Goal: Navigation & Orientation: Find specific page/section

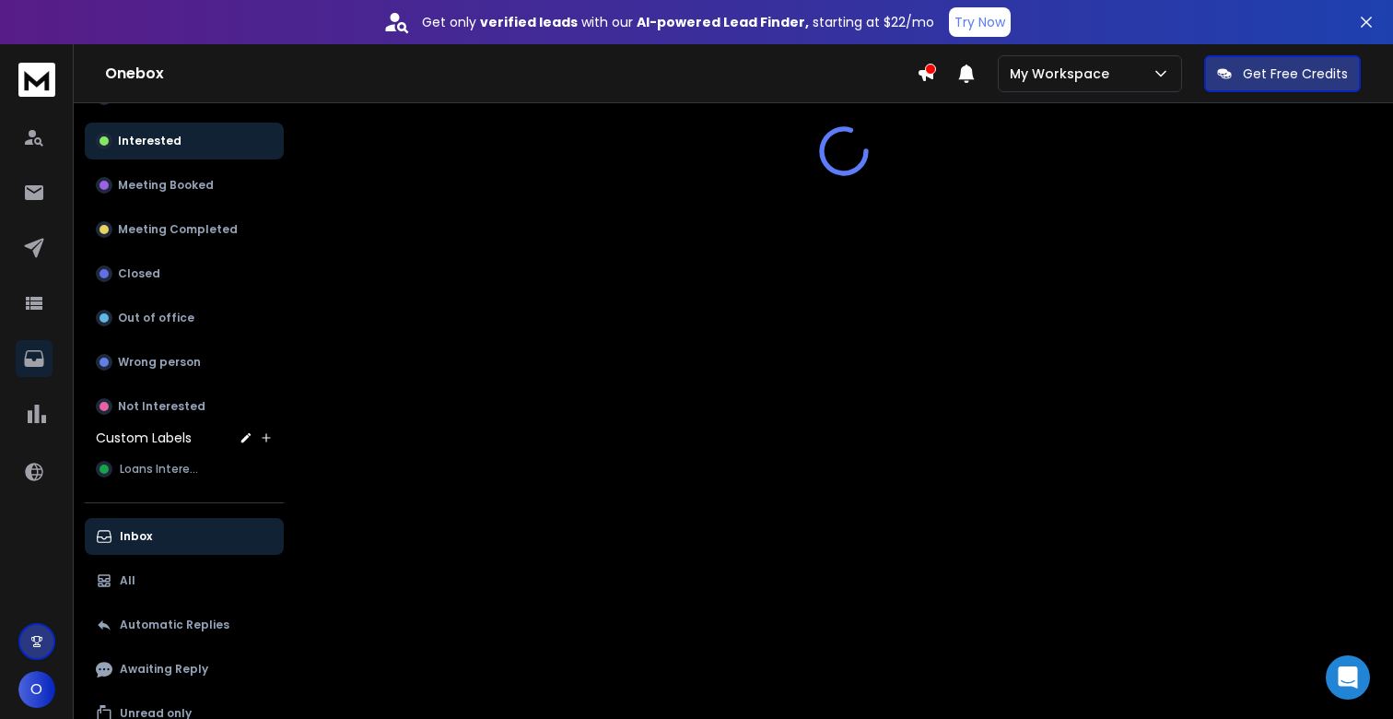
scroll to position [377, 0]
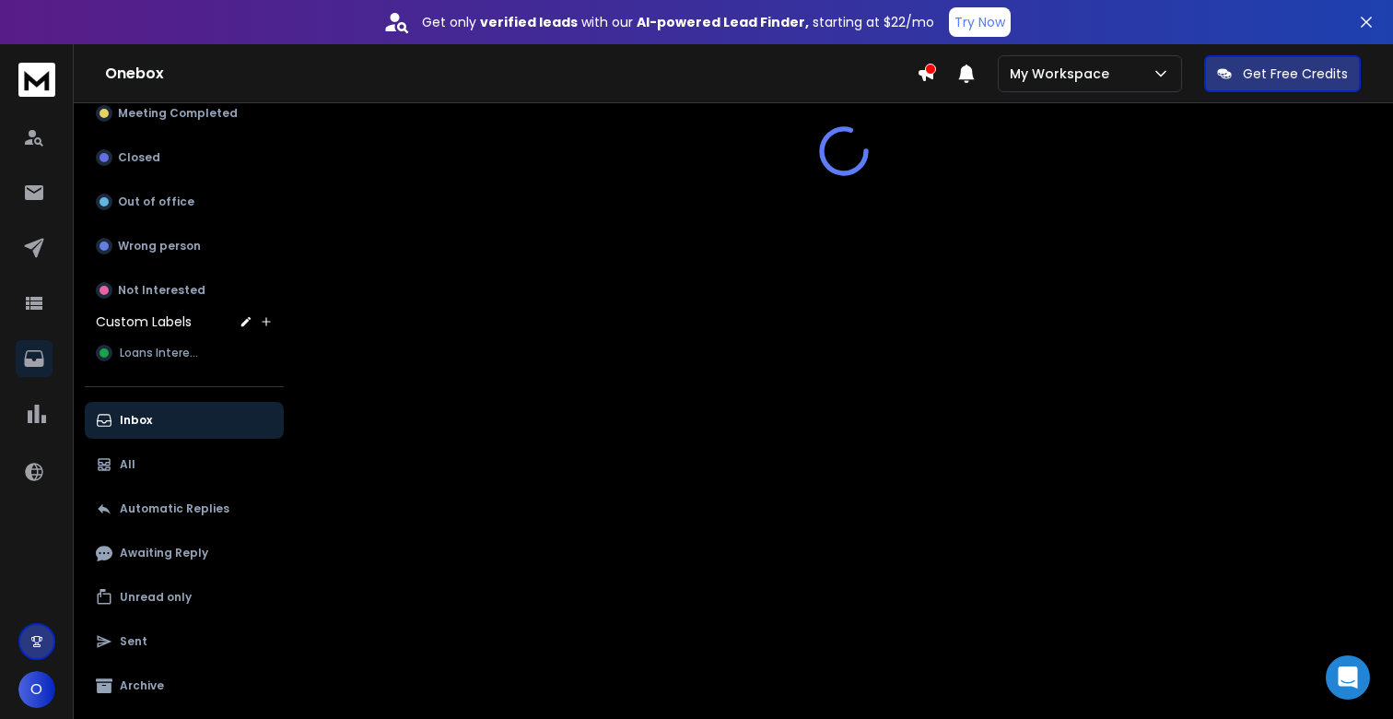
click at [194, 405] on button "Inbox" at bounding box center [184, 420] width 199 height 37
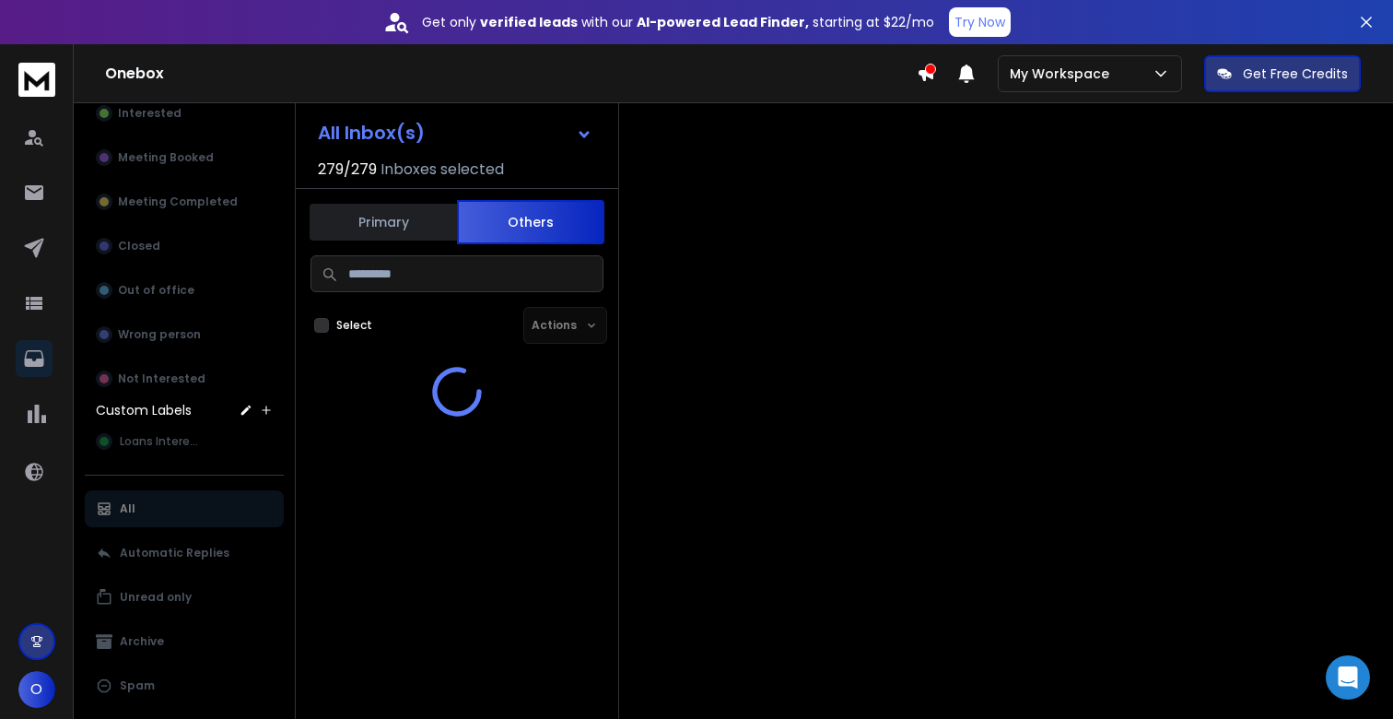
scroll to position [288, 0]
click at [514, 226] on button "Others" at bounding box center [530, 222] width 147 height 44
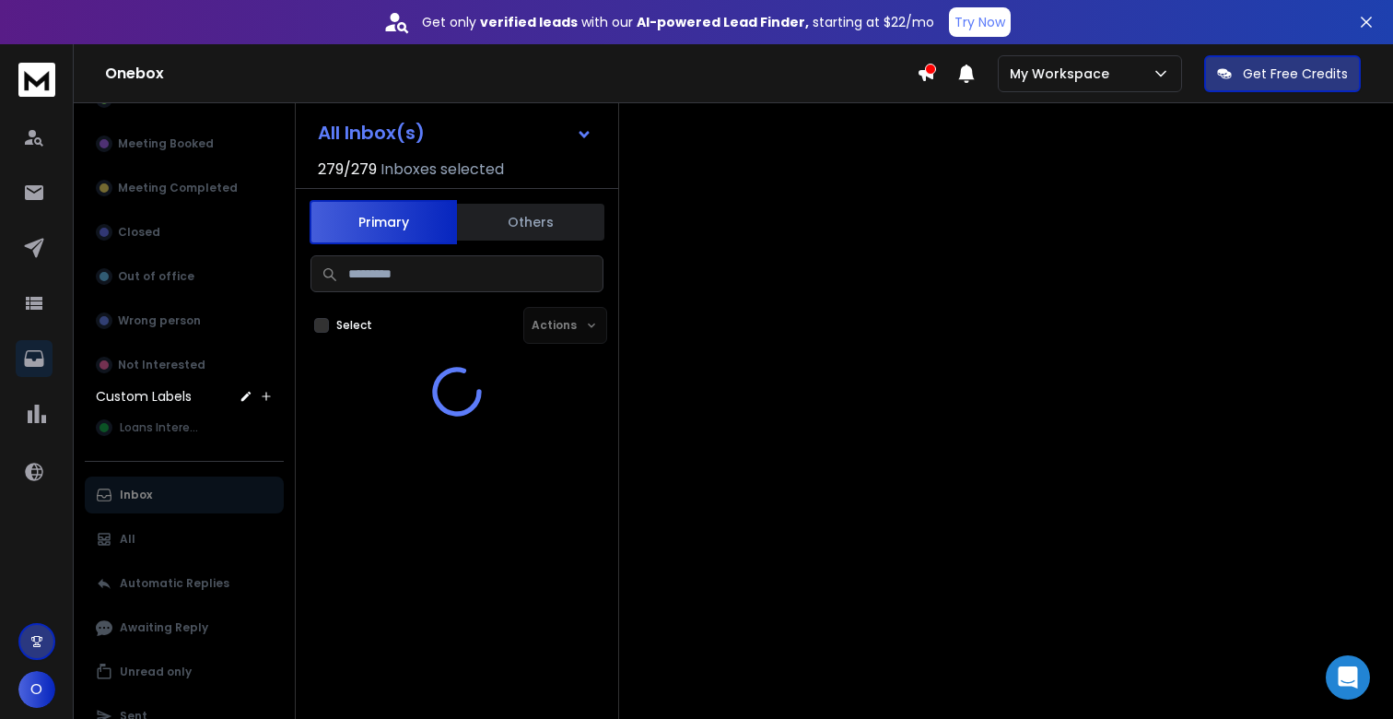
scroll to position [377, 0]
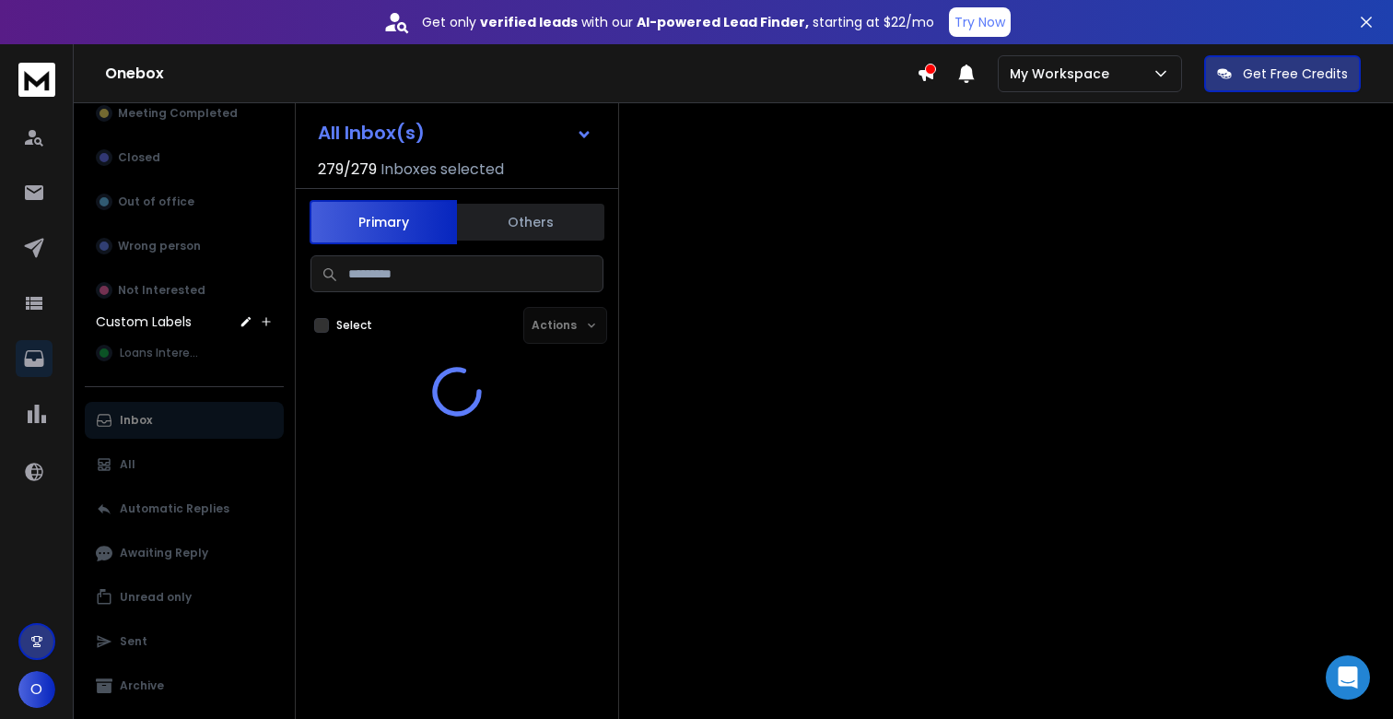
click at [404, 225] on button "Primary" at bounding box center [383, 222] width 147 height 44
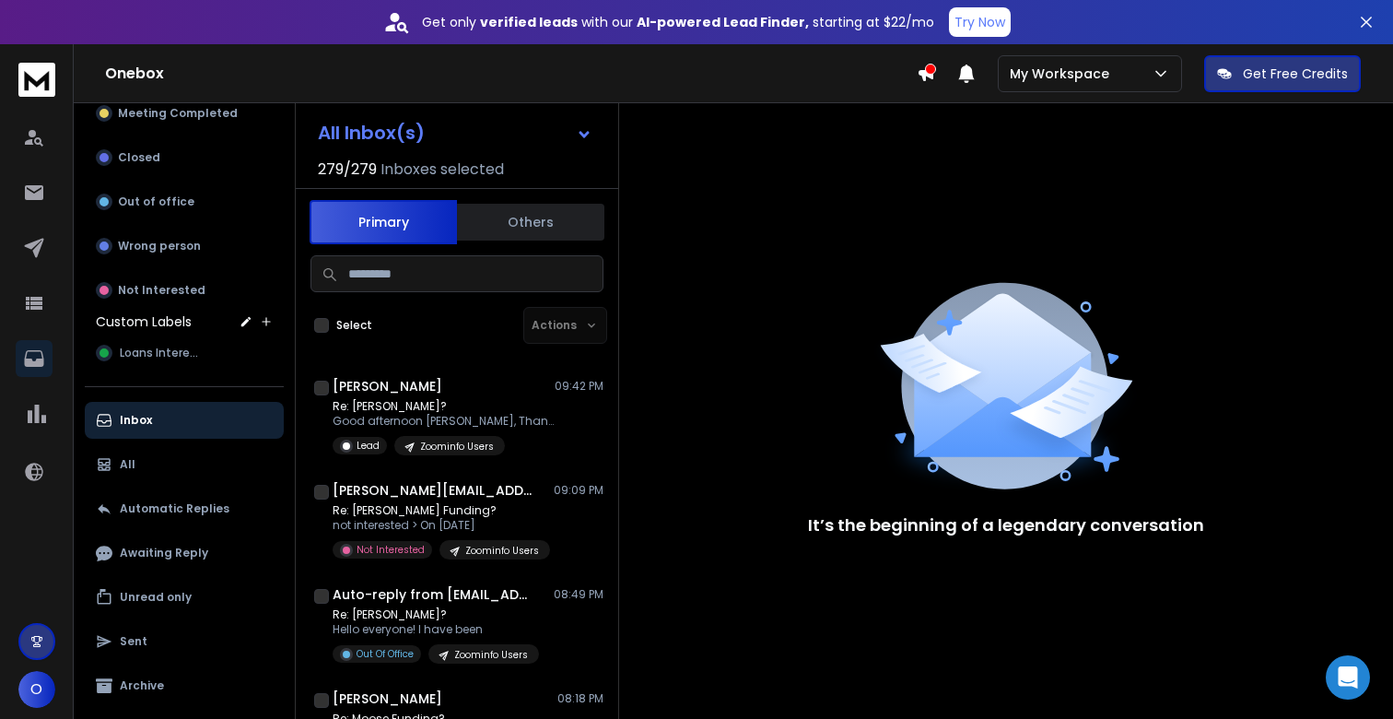
click at [516, 254] on div at bounding box center [457, 270] width 308 height 44
click at [520, 234] on button "Others" at bounding box center [530, 222] width 147 height 41
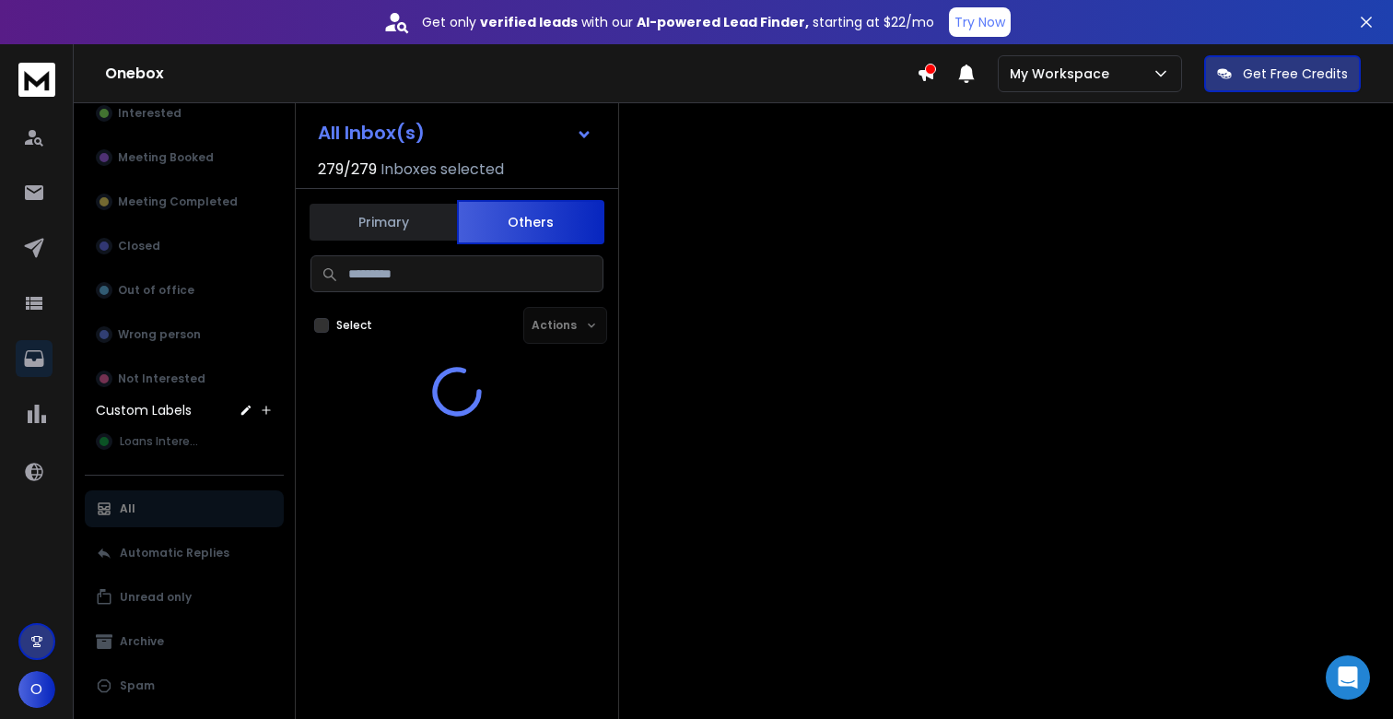
click at [520, 234] on button "Others" at bounding box center [530, 222] width 147 height 44
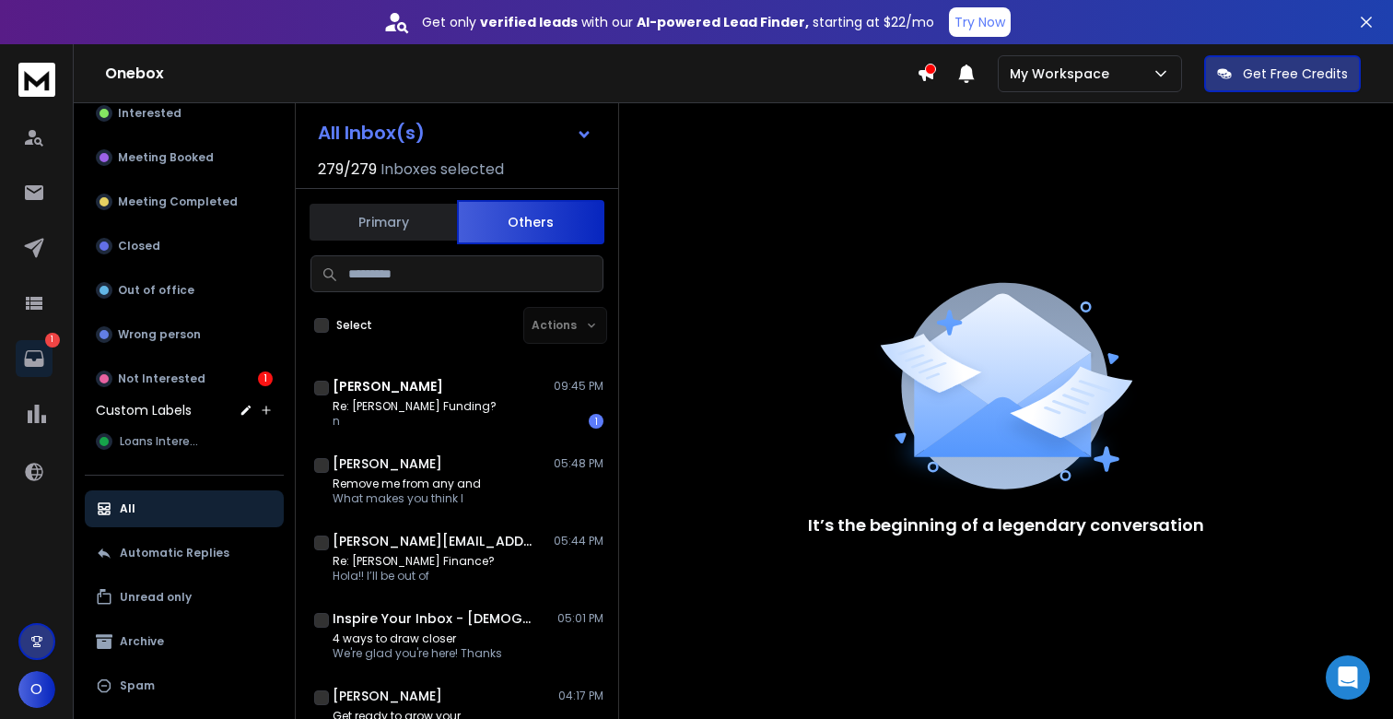
click at [392, 226] on button "Primary" at bounding box center [383, 222] width 147 height 41
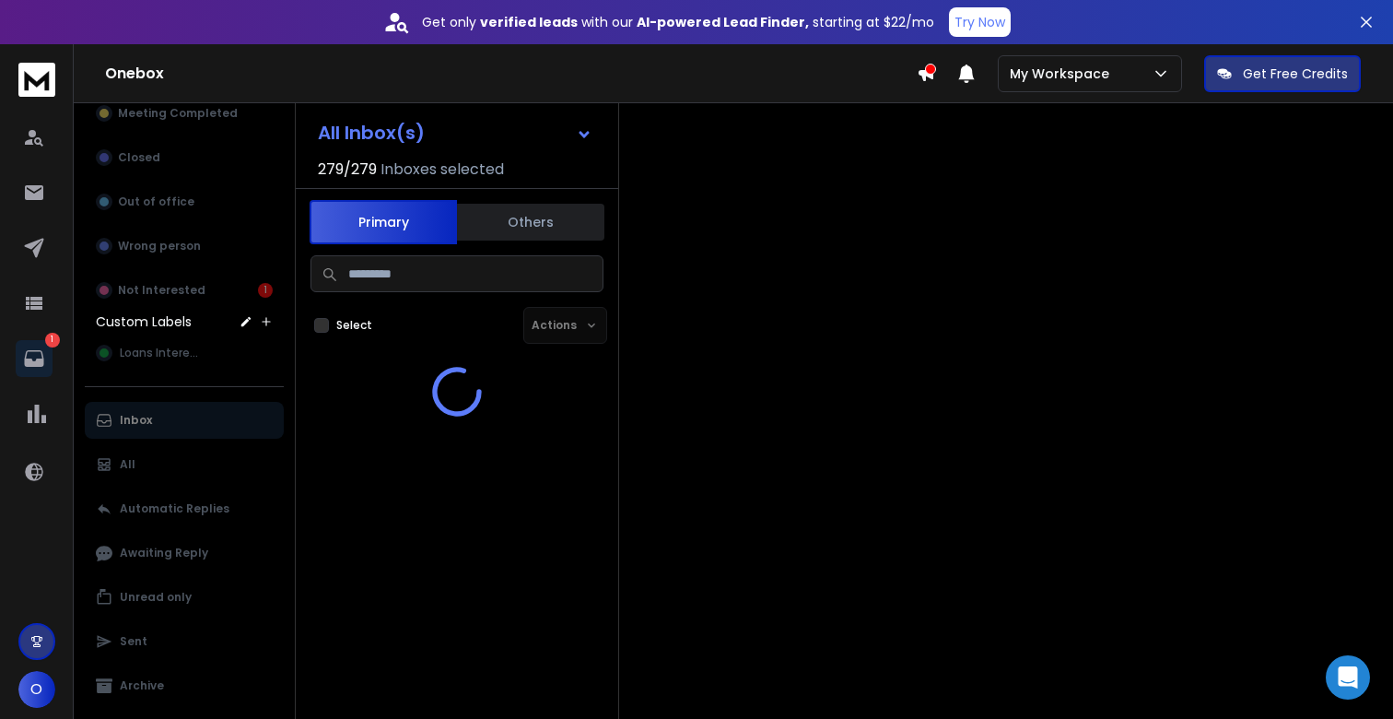
click at [392, 226] on button "Primary" at bounding box center [383, 222] width 147 height 44
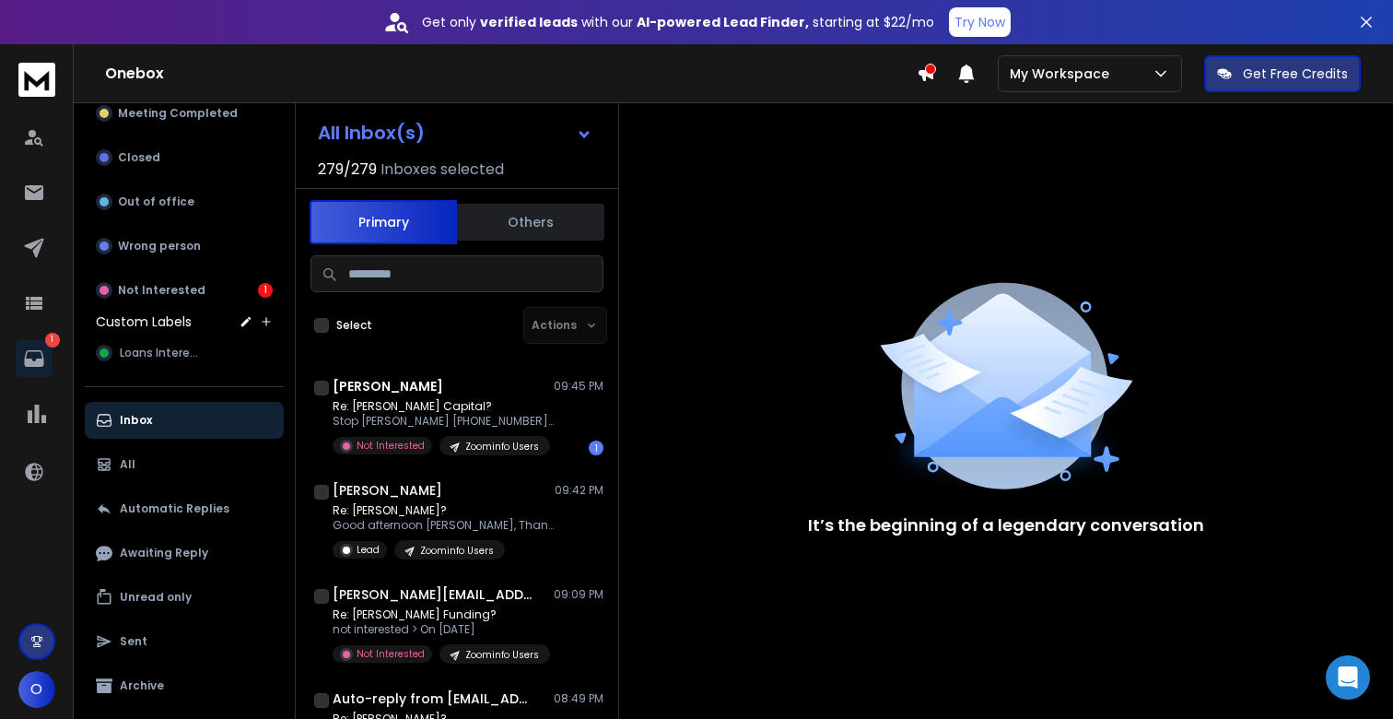
click at [489, 369] on div "[PERSON_NAME] 09:45 PM Re: [PERSON_NAME] Capital? Stop [PERSON_NAME] [PHONE_NUM…" at bounding box center [459, 416] width 304 height 100
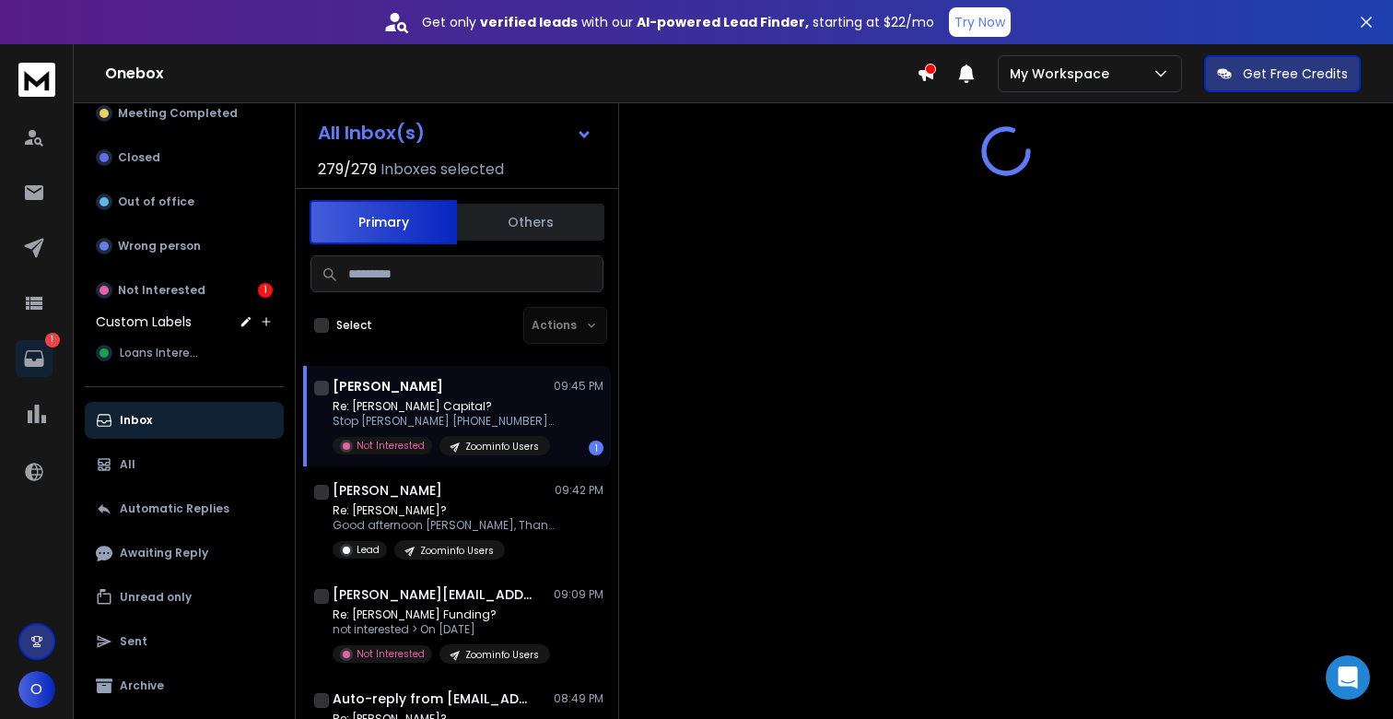
click at [490, 393] on div "[PERSON_NAME] 09:45 PM" at bounding box center [468, 386] width 271 height 18
drag, startPoint x: 490, startPoint y: 393, endPoint x: 490, endPoint y: 382, distance: 10.1
click at [490, 394] on div "[PERSON_NAME] 09:45 PM" at bounding box center [468, 386] width 271 height 18
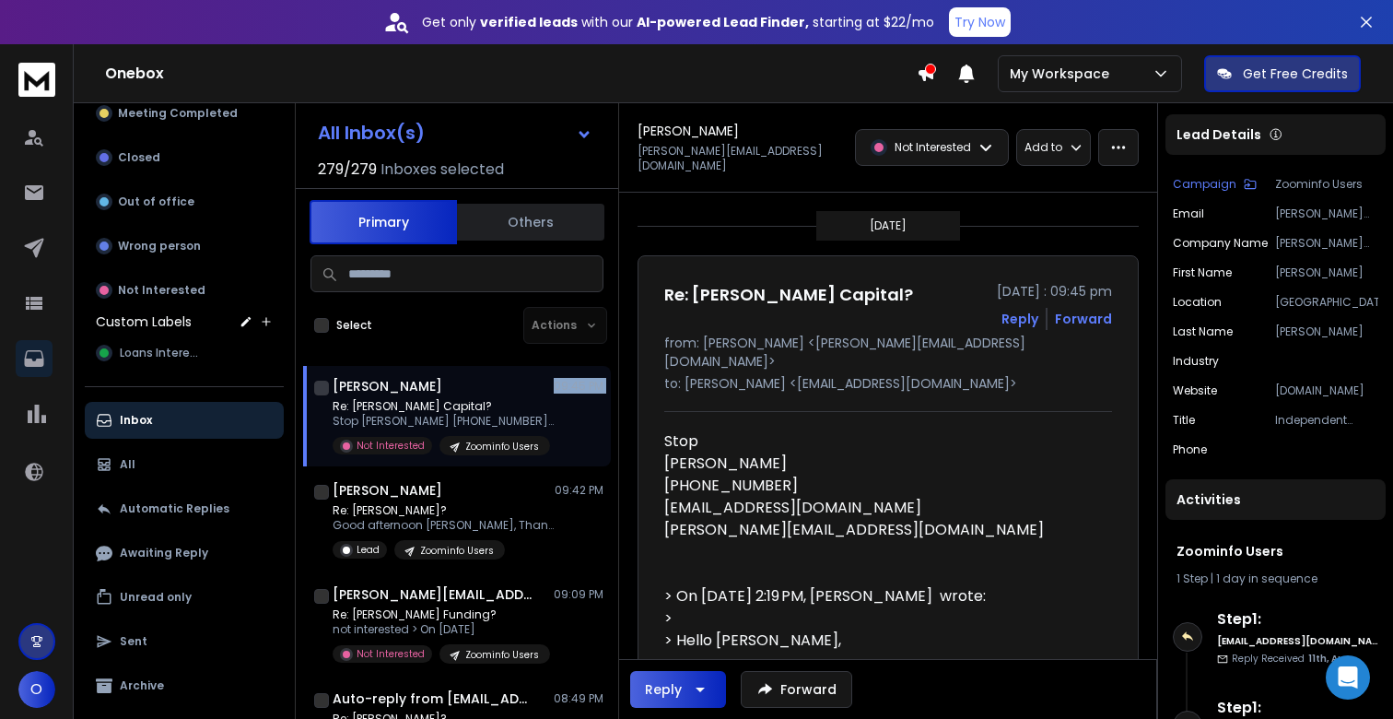
click at [527, 215] on button "Others" at bounding box center [530, 222] width 147 height 41
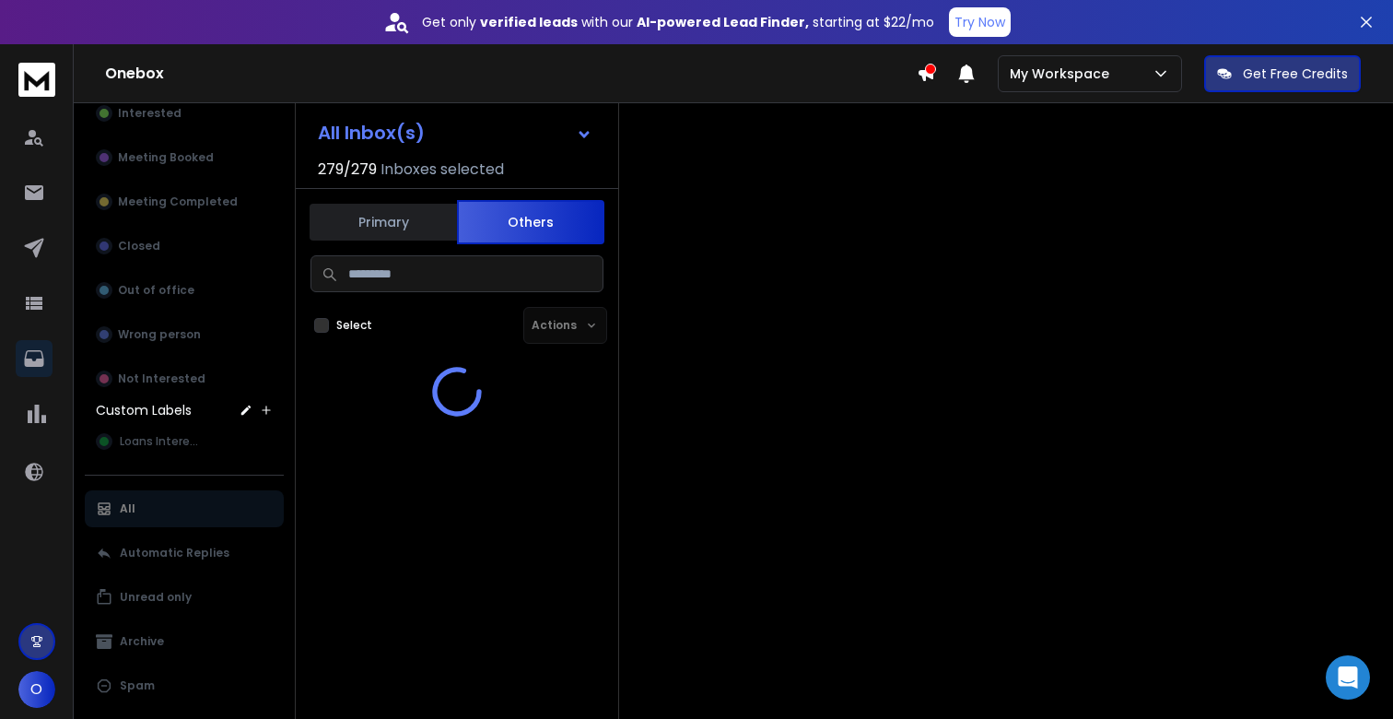
click at [527, 215] on button "Others" at bounding box center [530, 222] width 147 height 44
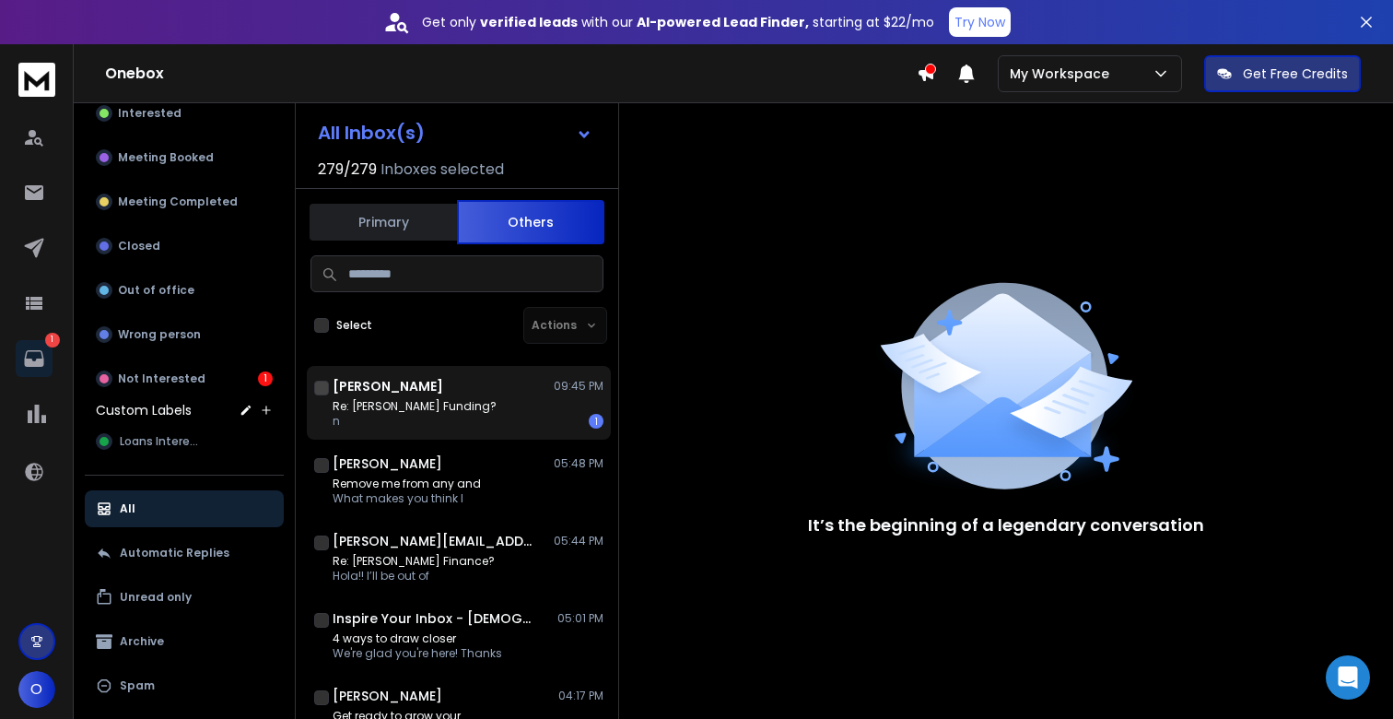
click at [464, 381] on div "[PERSON_NAME] 09:45 PM" at bounding box center [468, 386] width 271 height 18
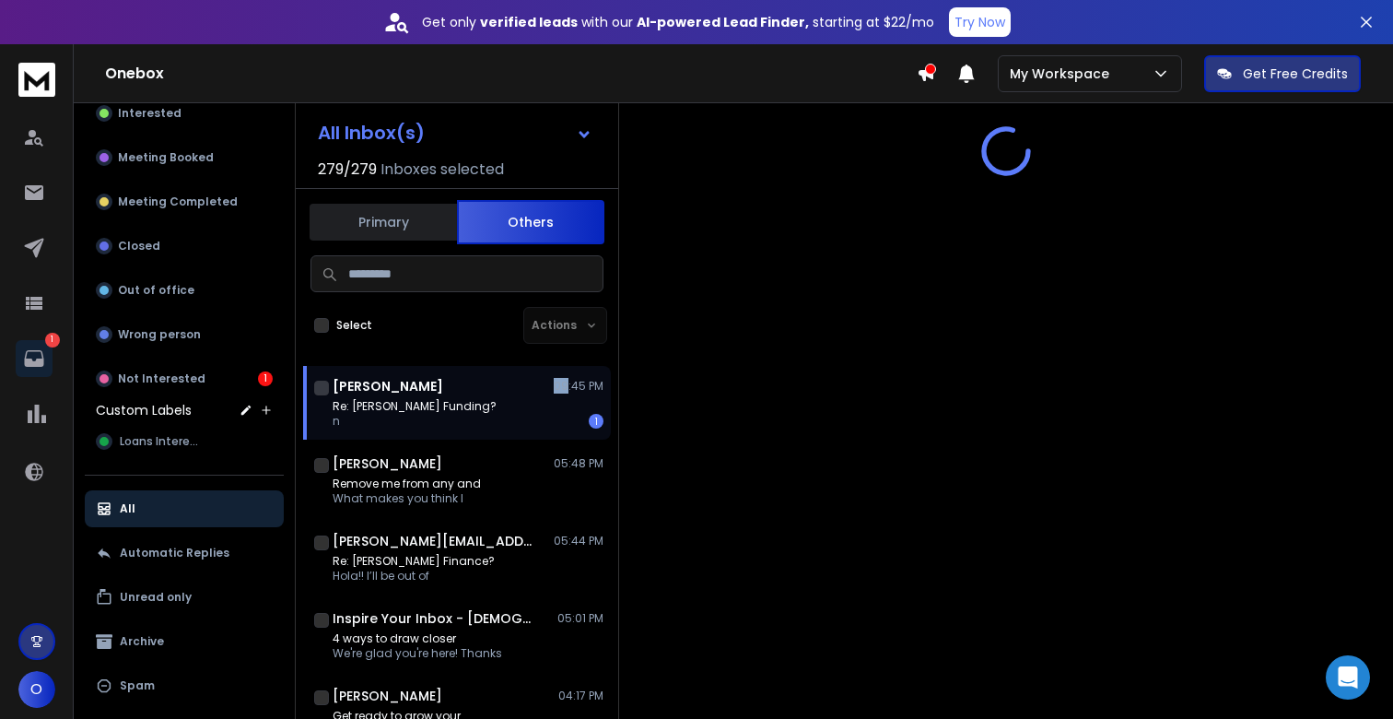
click at [464, 381] on div "[PERSON_NAME] 09:45 PM" at bounding box center [468, 386] width 271 height 18
click at [409, 212] on button "Primary" at bounding box center [383, 222] width 147 height 41
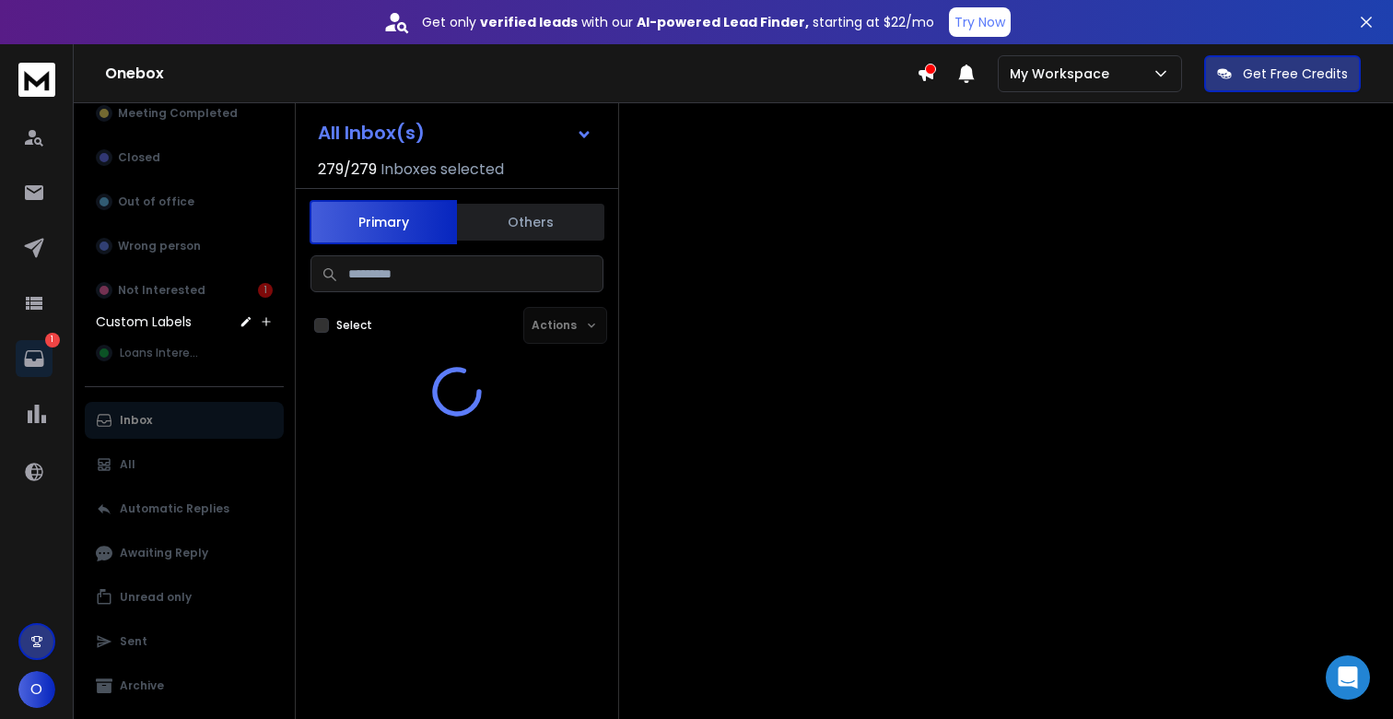
click at [409, 212] on button "Primary" at bounding box center [383, 222] width 147 height 44
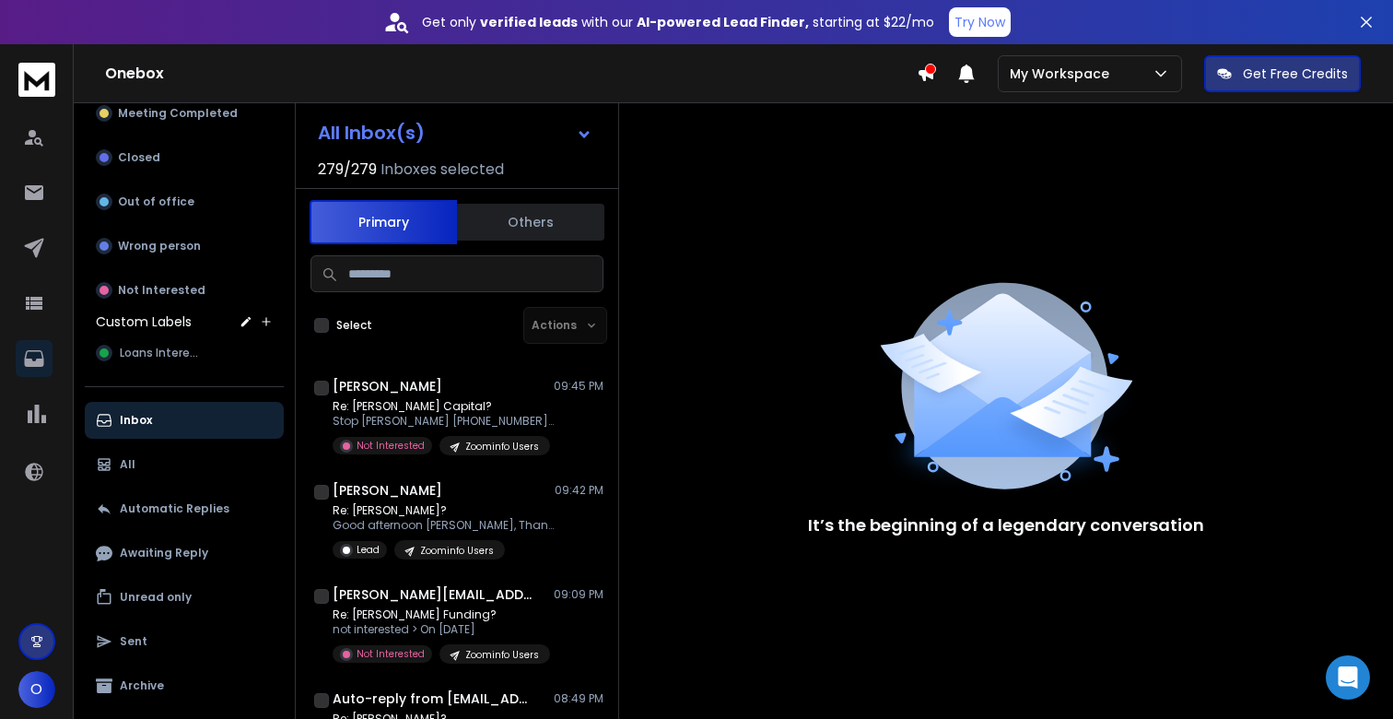
scroll to position [0, 0]
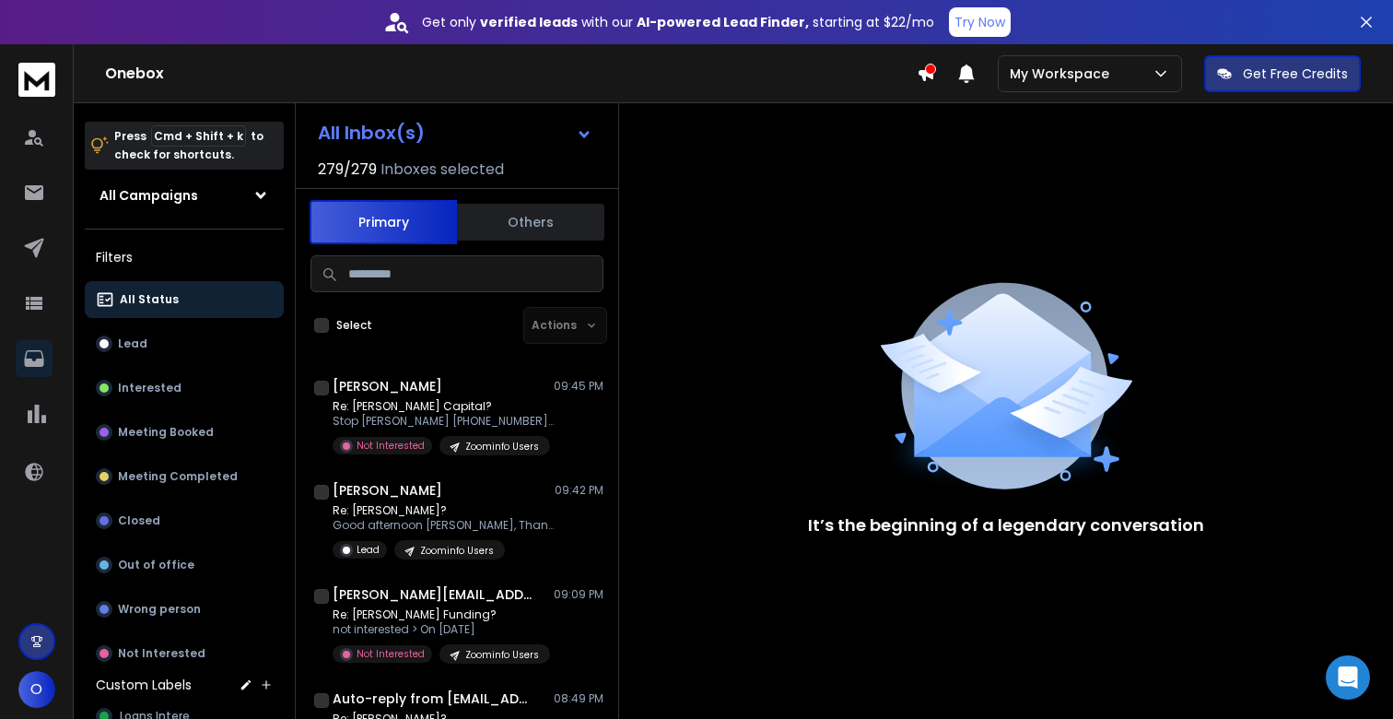
click at [514, 198] on div "All Inbox(s) 279 / 279 Inboxes selected Primary Others Select Actions [PERSON_N…" at bounding box center [457, 462] width 323 height 719
click at [515, 211] on button "Others" at bounding box center [530, 222] width 147 height 41
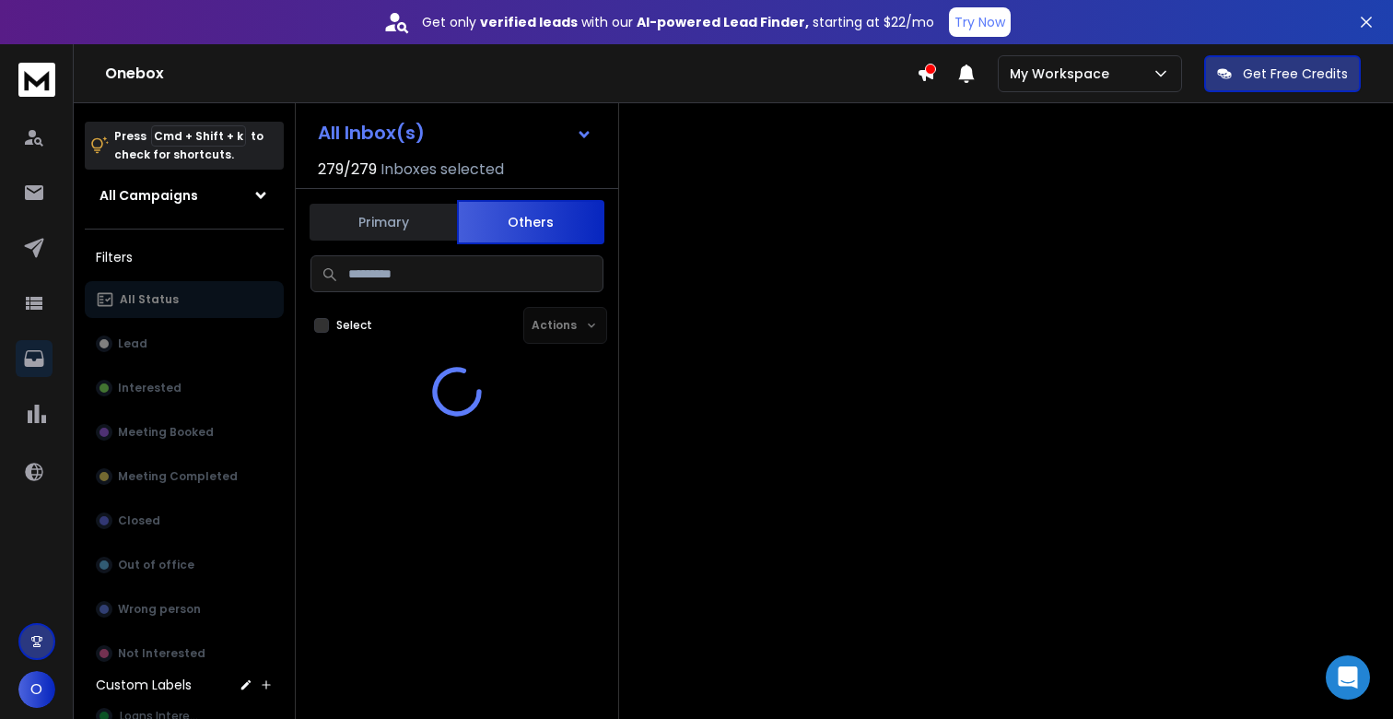
click at [515, 211] on button "Others" at bounding box center [530, 222] width 147 height 44
click at [405, 211] on button "Primary" at bounding box center [383, 222] width 147 height 41
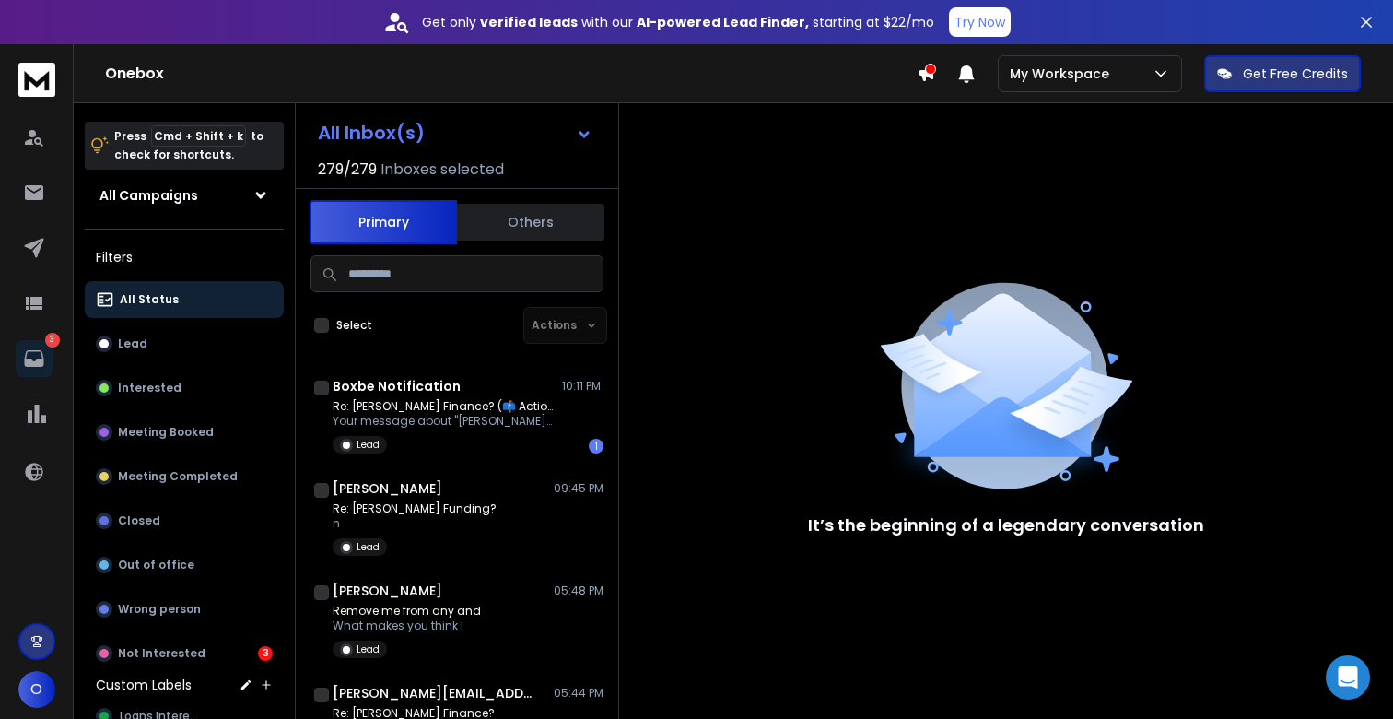
click at [405, 211] on button "Primary" at bounding box center [383, 222] width 147 height 44
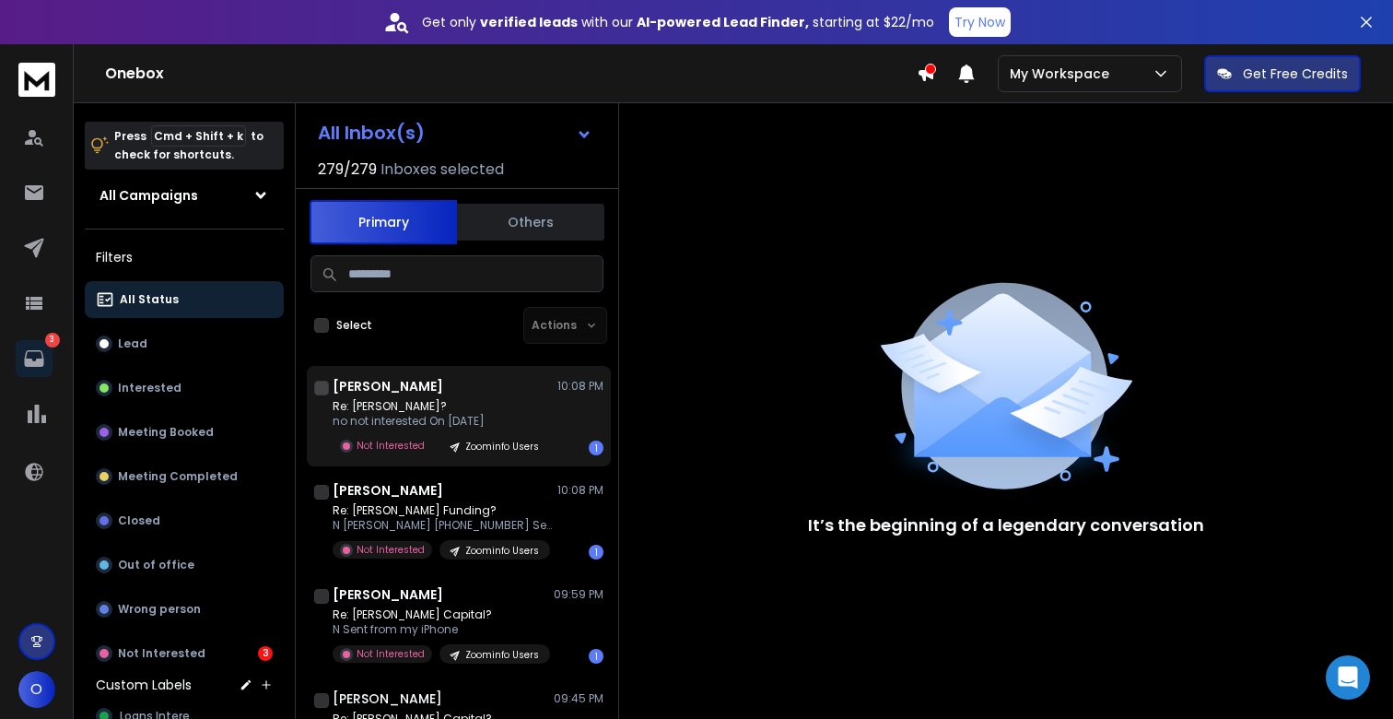
click at [544, 419] on div "Re: [PERSON_NAME]? no not interested On [DATE] Not Interested Zoominfo Users 1" at bounding box center [468, 427] width 271 height 56
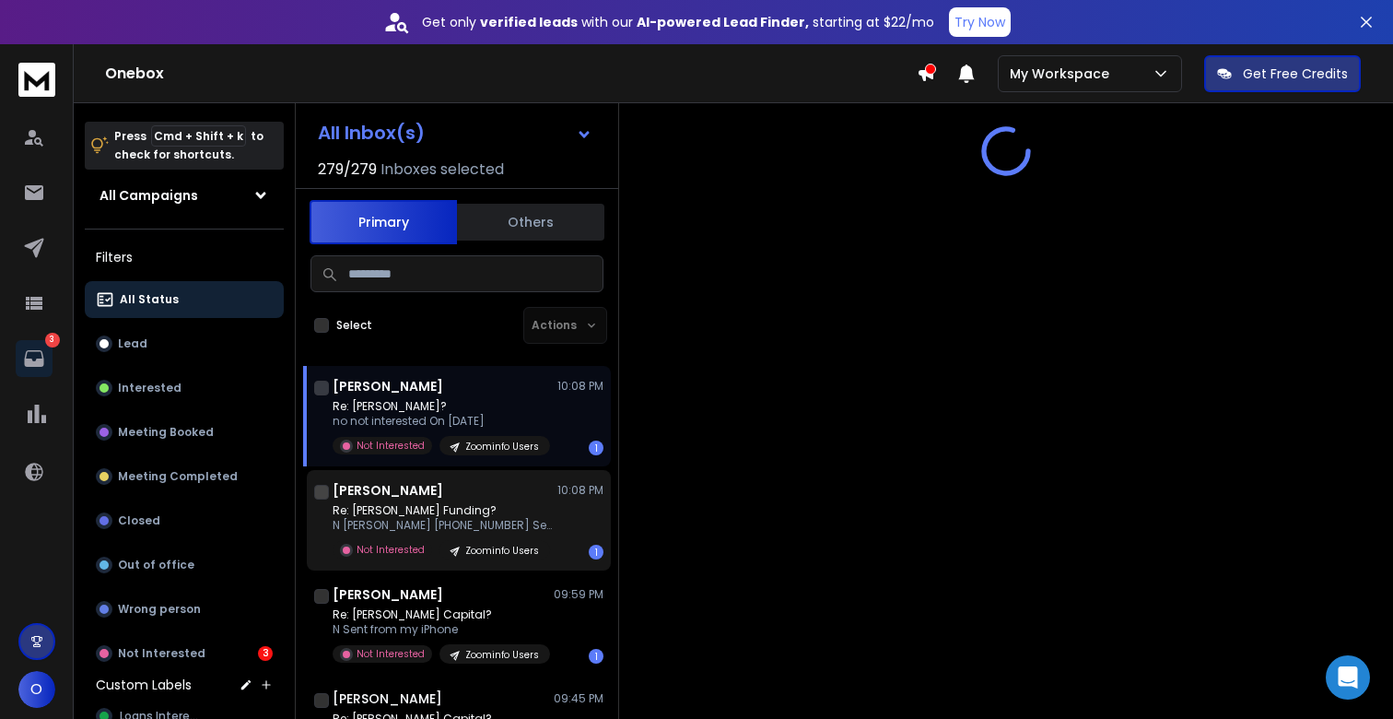
click at [537, 509] on p "Re: [PERSON_NAME] Funding?" at bounding box center [443, 510] width 221 height 15
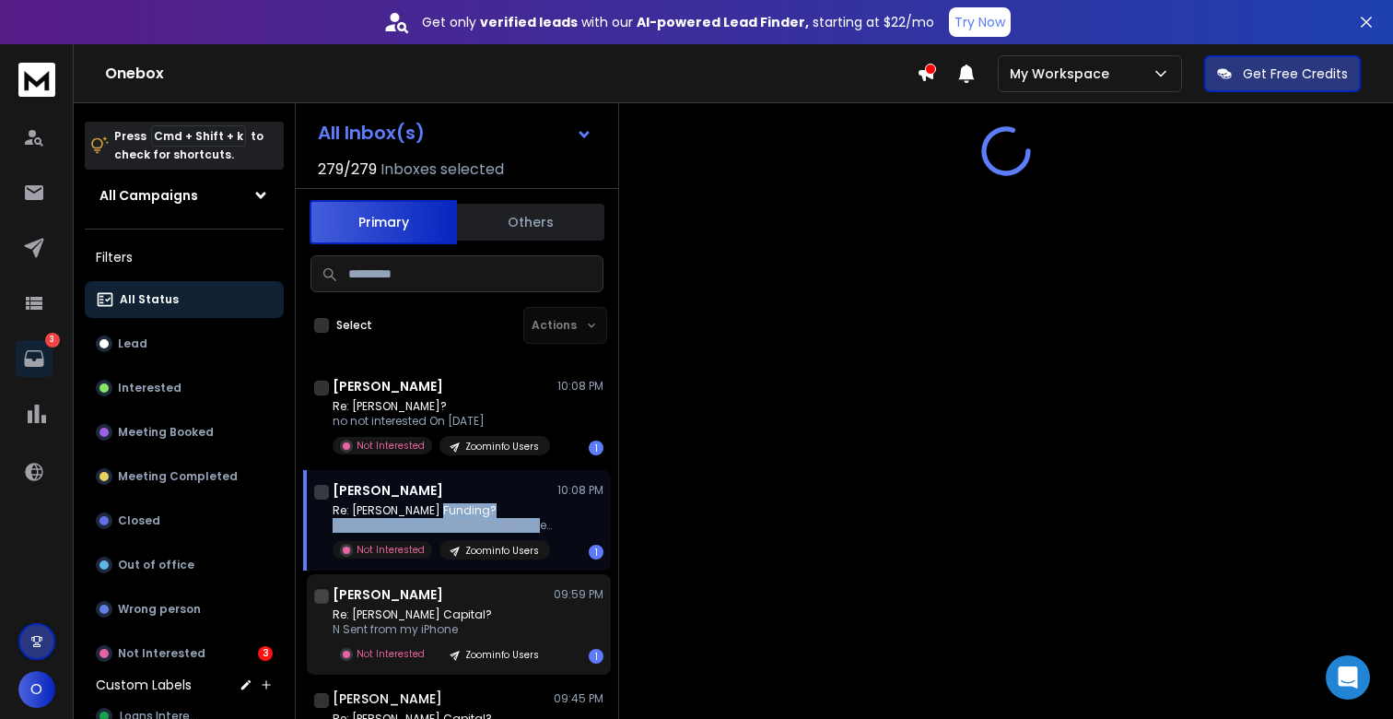
click at [535, 529] on div "Re: [PERSON_NAME] Funding? N [PERSON_NAME] [PHONE_NUMBER] Sent Not Interested Z…" at bounding box center [443, 531] width 221 height 56
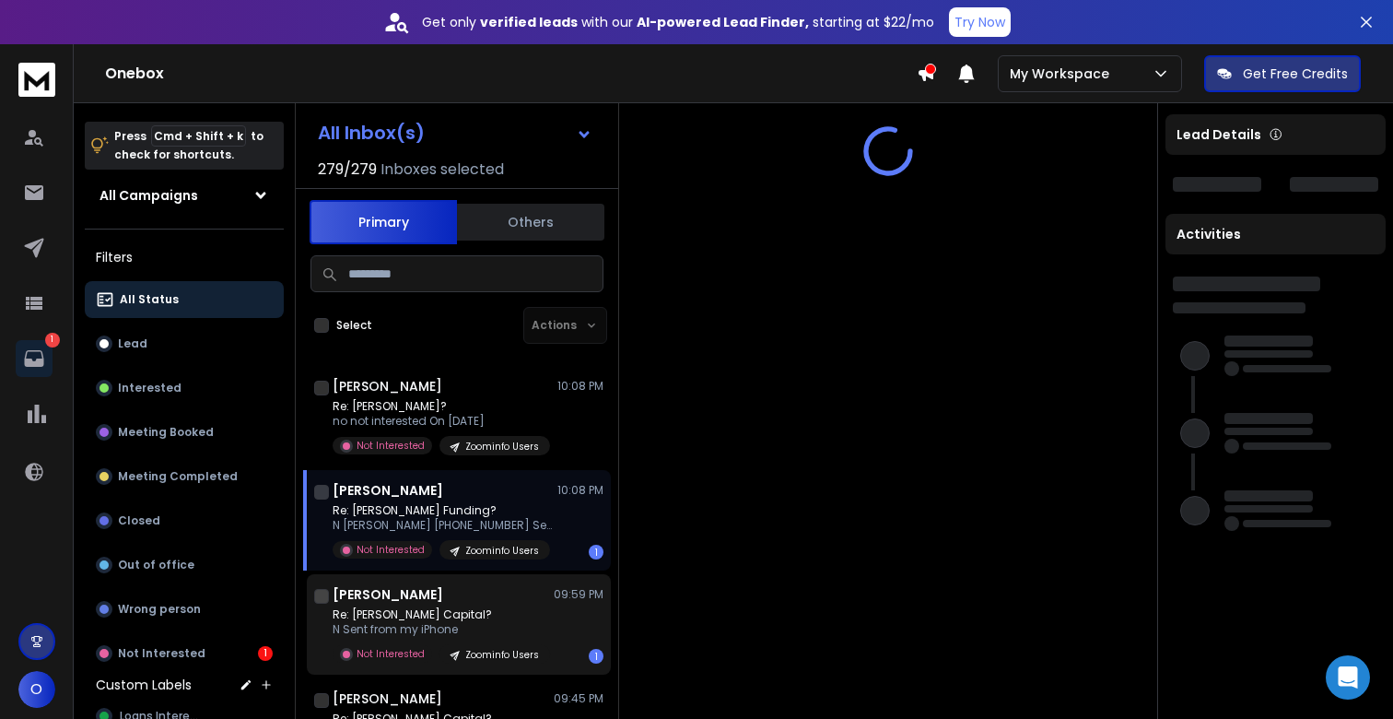
click at [506, 605] on div "[PERSON_NAME] 09:59 PM Re: [PERSON_NAME]? N Sent from my iPhone Not Interested …" at bounding box center [468, 624] width 271 height 78
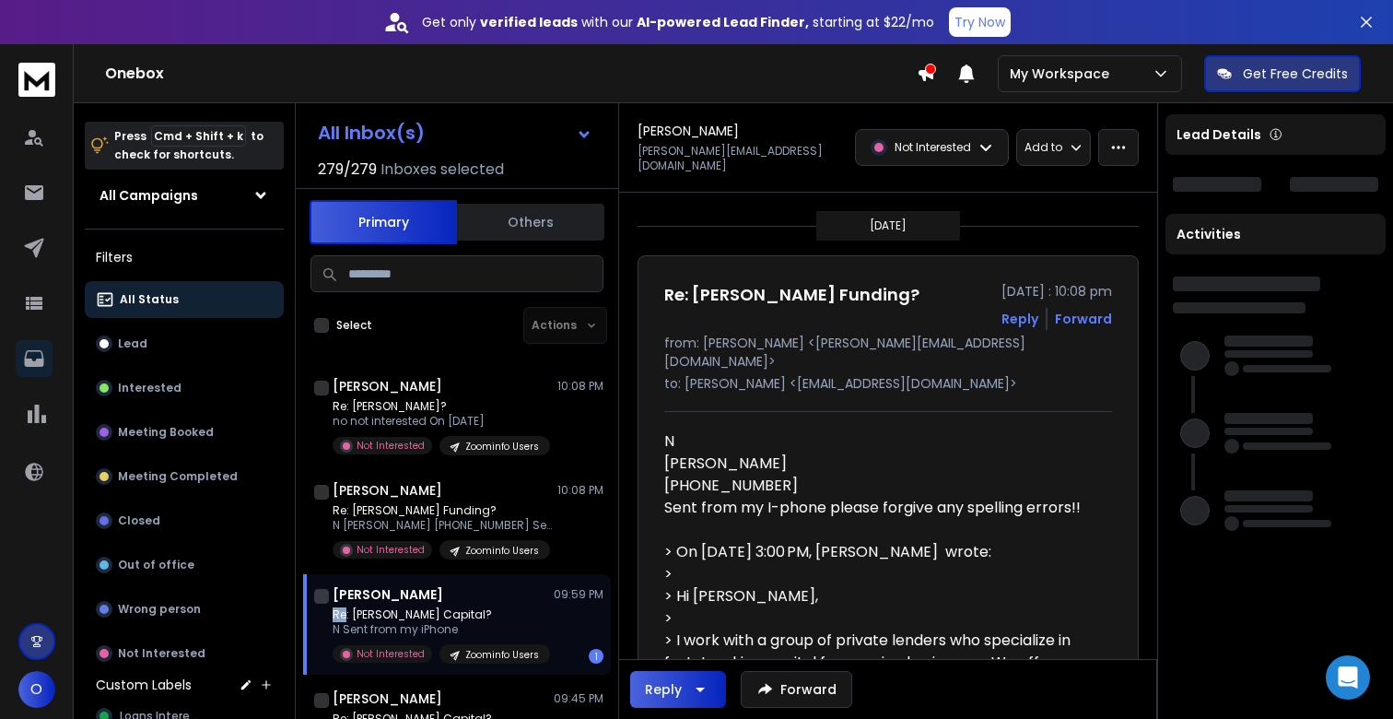
click at [505, 605] on div "[PERSON_NAME] 09:59 PM Re: [PERSON_NAME]? N Sent from my iPhone Not Interested …" at bounding box center [468, 624] width 271 height 78
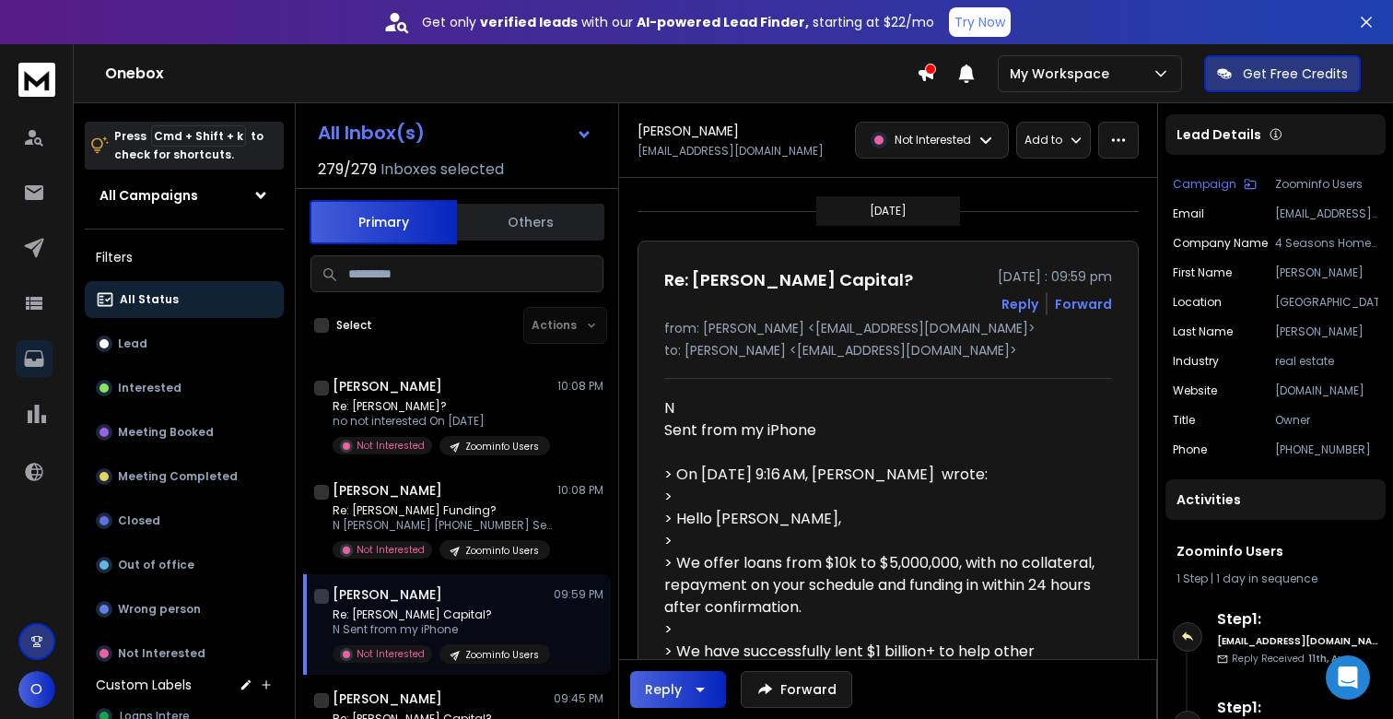
drag, startPoint x: 500, startPoint y: 189, endPoint x: 499, endPoint y: 215, distance: 25.8
click at [499, 195] on div "All Inbox(s) 279 / 279 Inboxes selected Primary Others Select Actions [PERSON_N…" at bounding box center [457, 462] width 323 height 719
click at [499, 221] on button "Others" at bounding box center [530, 222] width 147 height 41
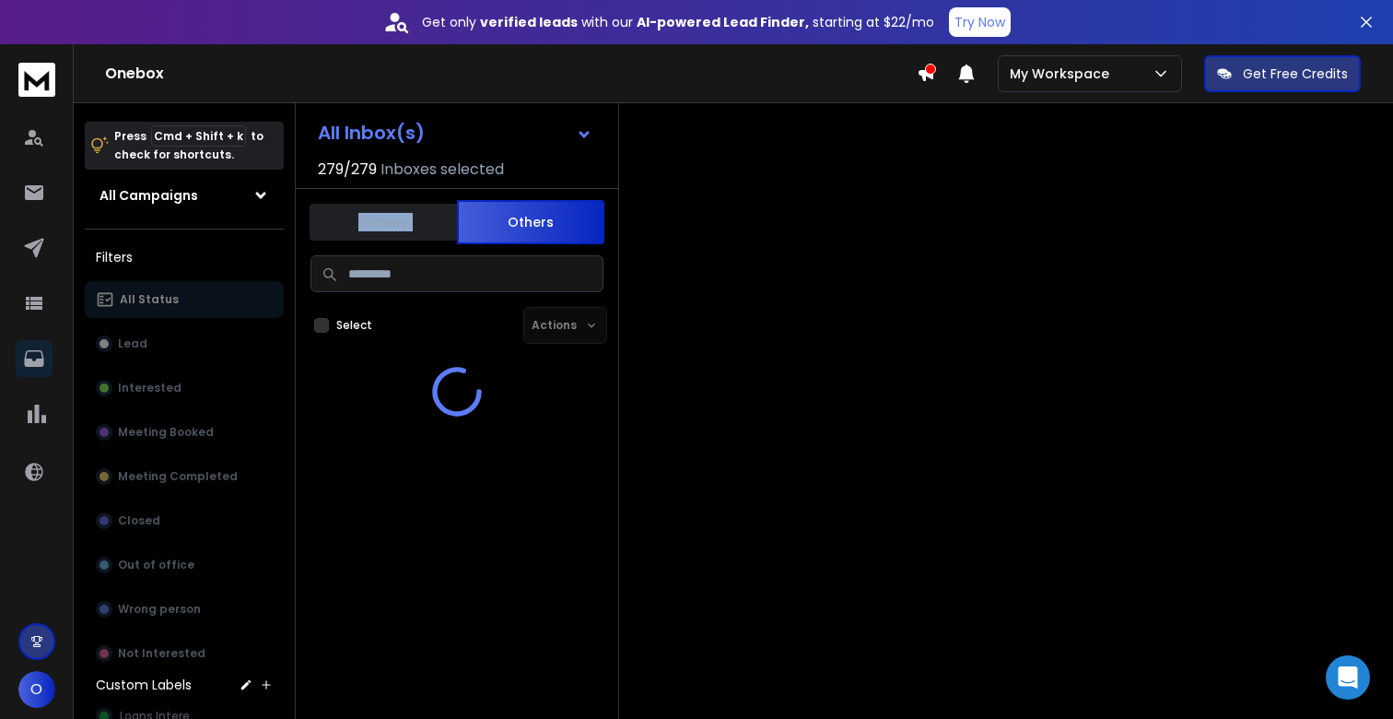
click at [499, 221] on button "Others" at bounding box center [530, 222] width 147 height 44
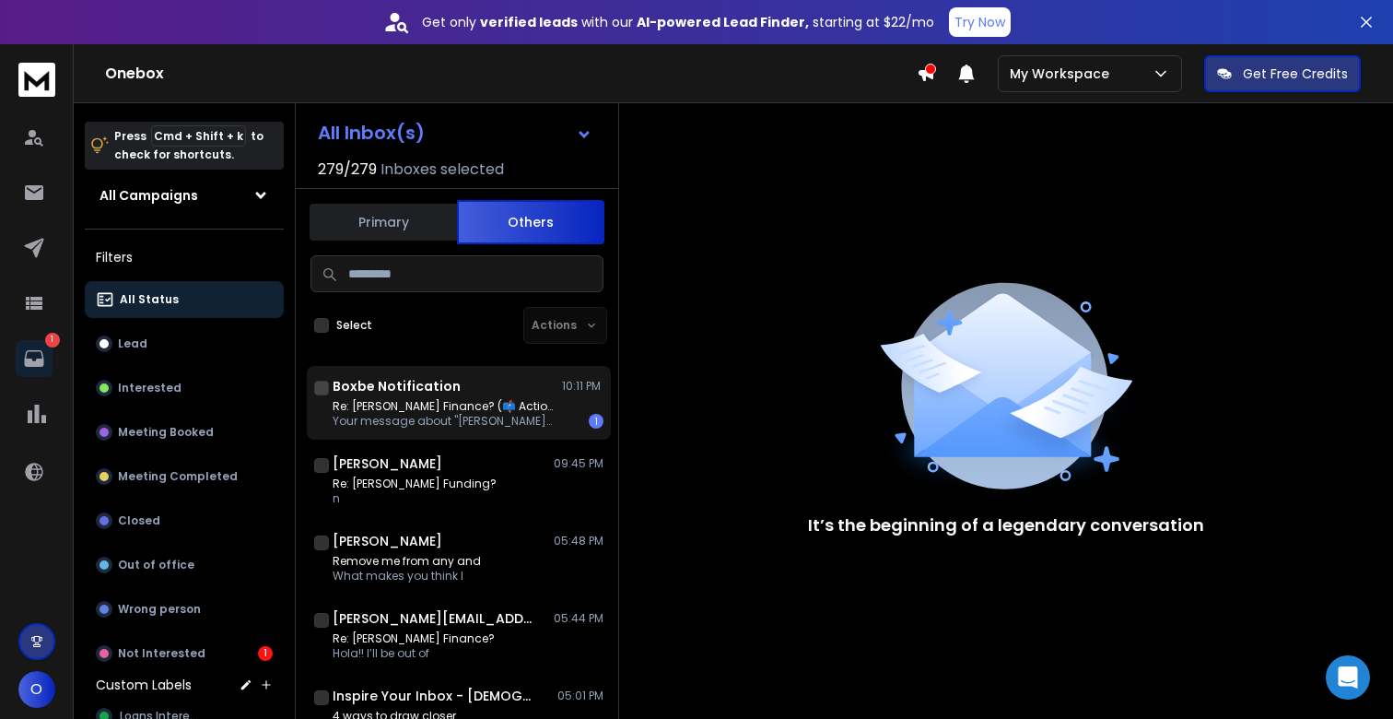
click at [476, 417] on p "Your message about "[PERSON_NAME] Finance?"" at bounding box center [443, 421] width 221 height 15
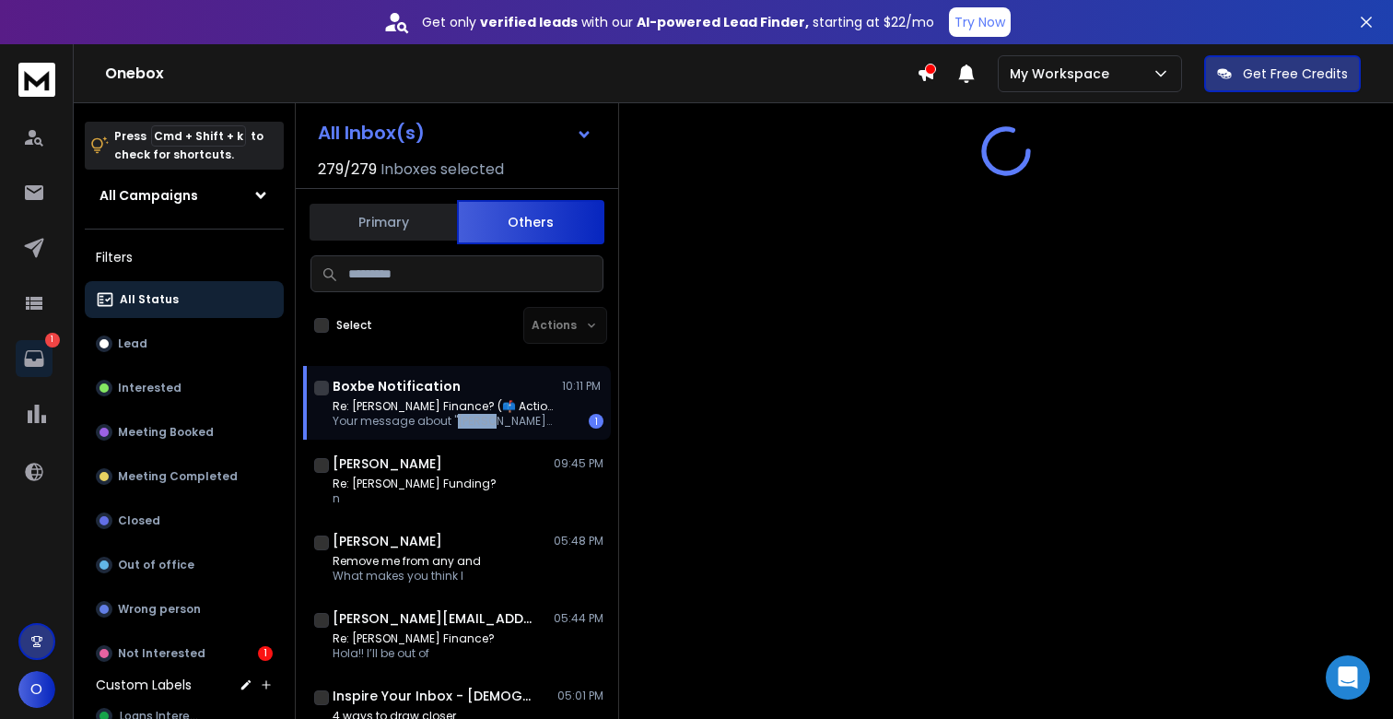
click at [476, 417] on p "Your message about "[PERSON_NAME] Finance?"" at bounding box center [443, 421] width 221 height 15
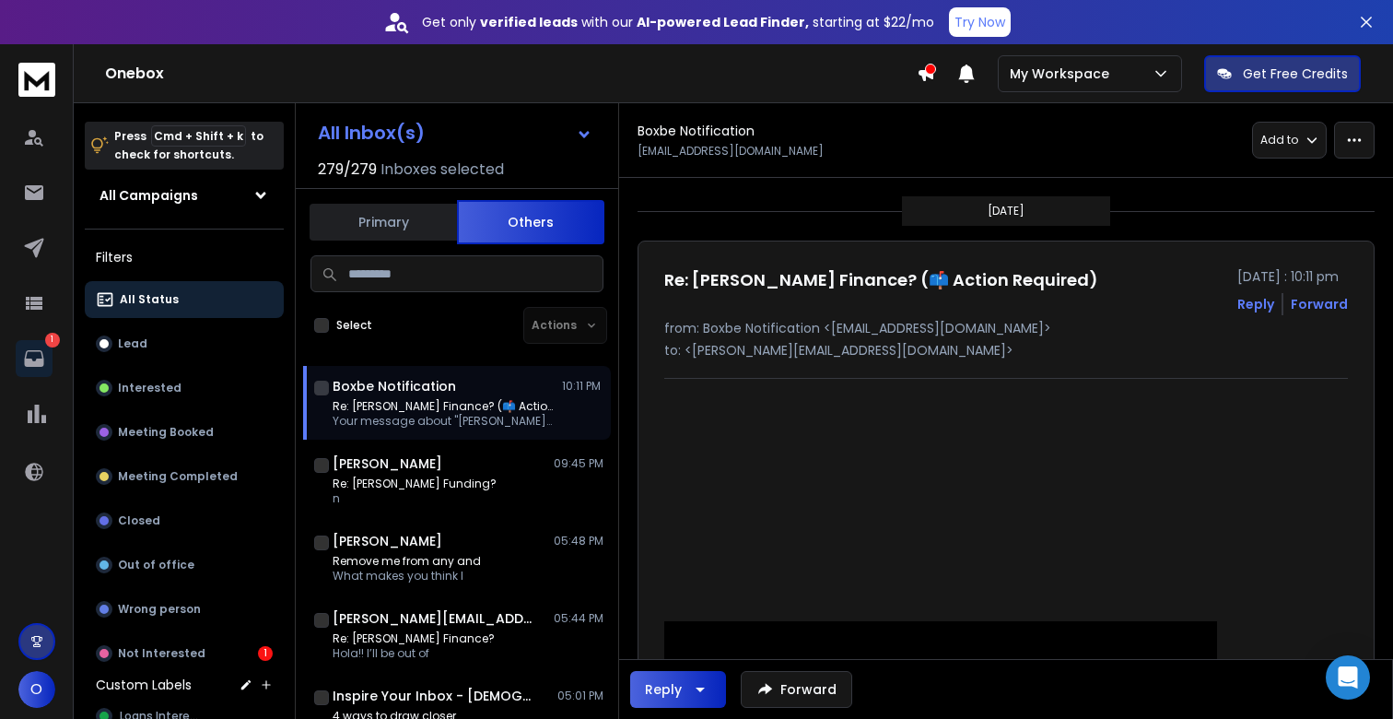
click at [379, 245] on div "Primary Others Select Actions Boxbe Notification 10:11 PM Re: [PERSON_NAME] Fin…" at bounding box center [457, 549] width 323 height 690
click at [387, 234] on button "Primary" at bounding box center [383, 222] width 147 height 41
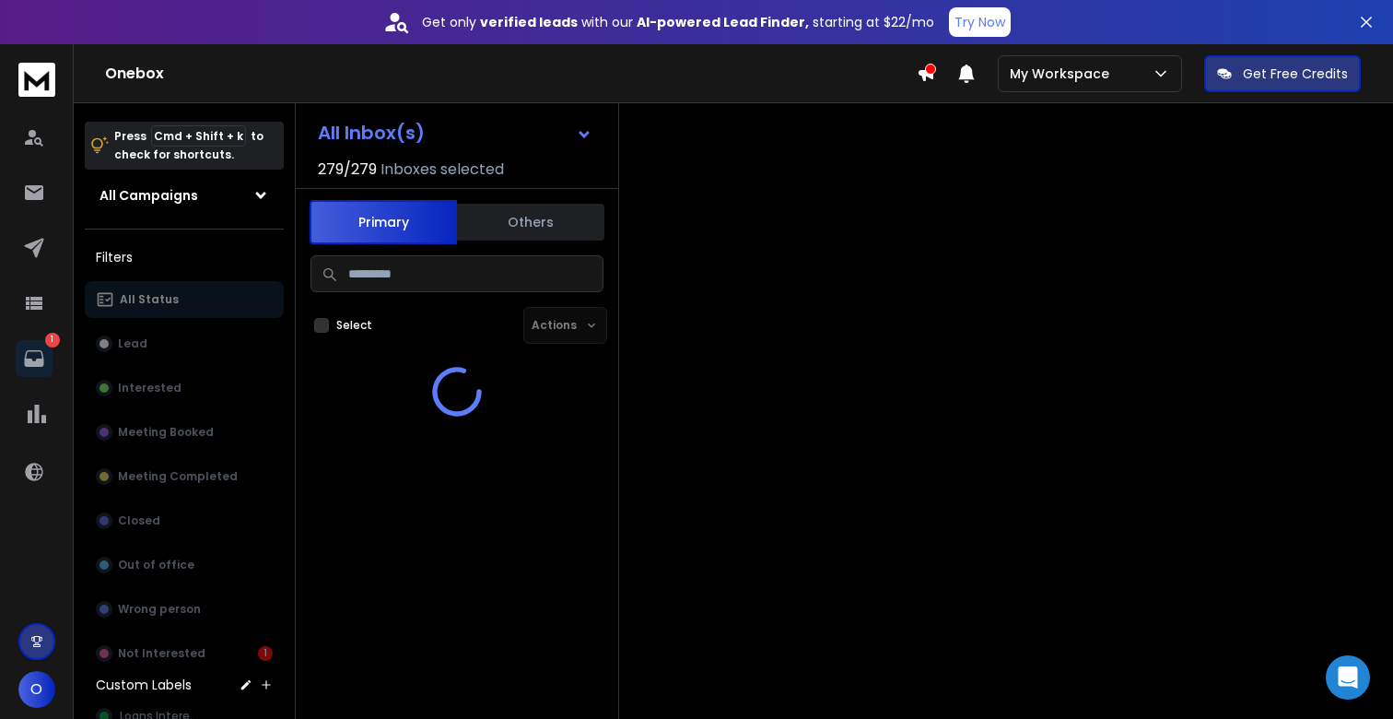
click at [387, 234] on button "Primary" at bounding box center [383, 222] width 147 height 44
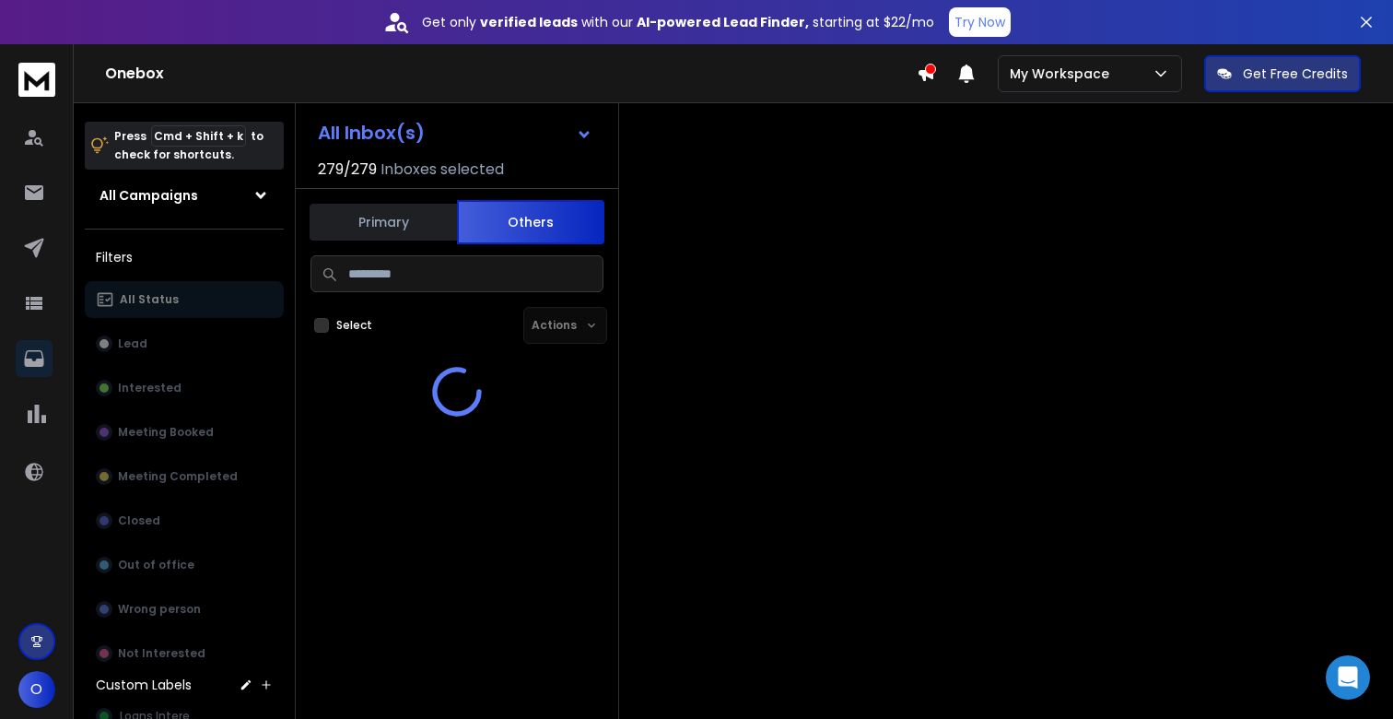
click at [497, 225] on button "Others" at bounding box center [530, 222] width 147 height 44
drag, startPoint x: 497, startPoint y: 225, endPoint x: 445, endPoint y: 229, distance: 51.7
click at [496, 226] on button "Others" at bounding box center [530, 222] width 147 height 44
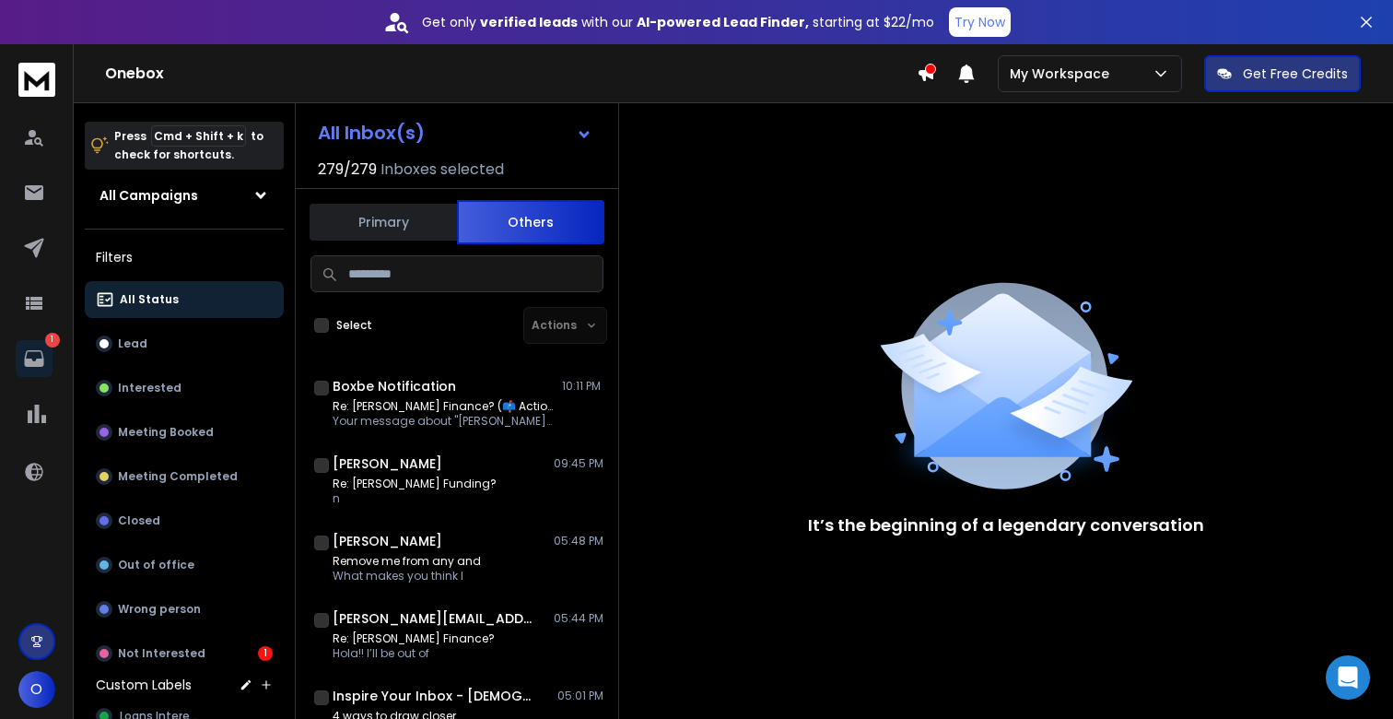
click at [419, 229] on button "Primary" at bounding box center [383, 222] width 147 height 41
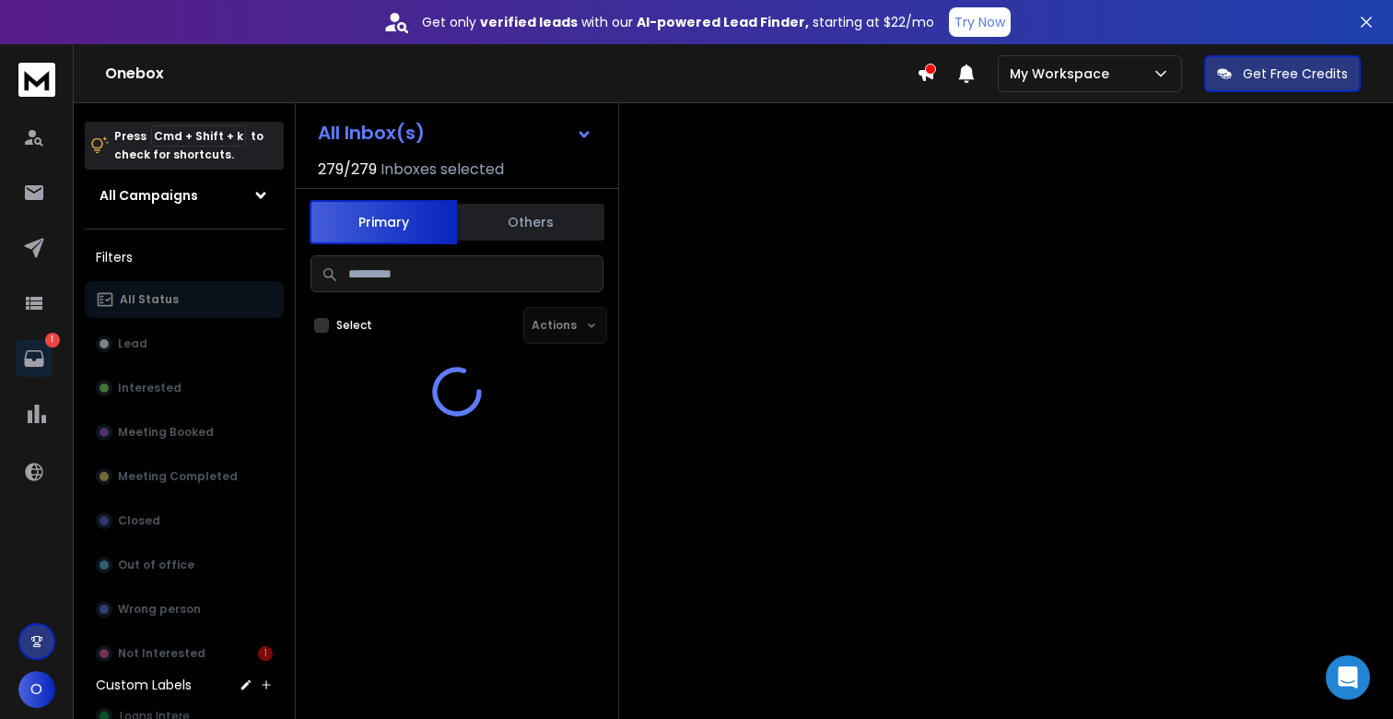
click at [419, 229] on button "Primary" at bounding box center [383, 222] width 147 height 44
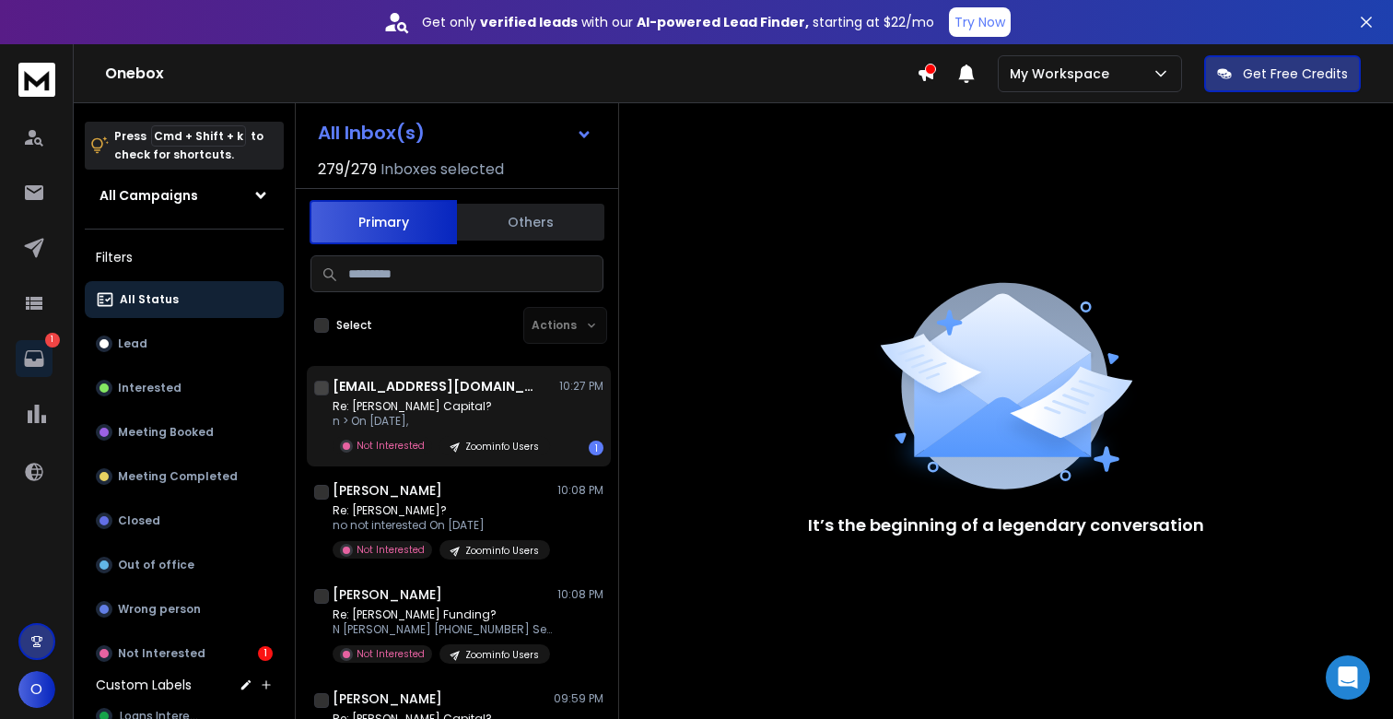
click at [539, 390] on div "[EMAIL_ADDRESS][DOMAIN_NAME] 10:27 PM" at bounding box center [468, 386] width 271 height 18
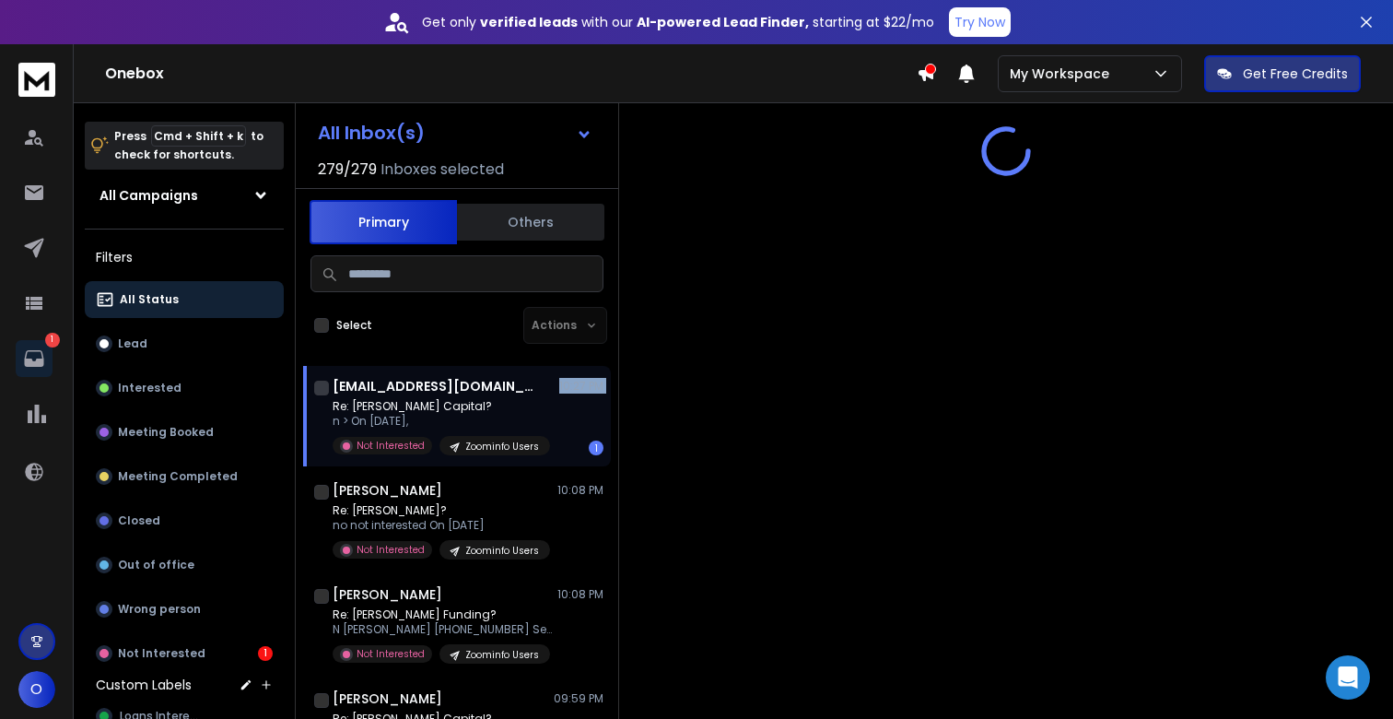
click at [539, 390] on div "[EMAIL_ADDRESS][DOMAIN_NAME] 10:27 PM" at bounding box center [468, 386] width 271 height 18
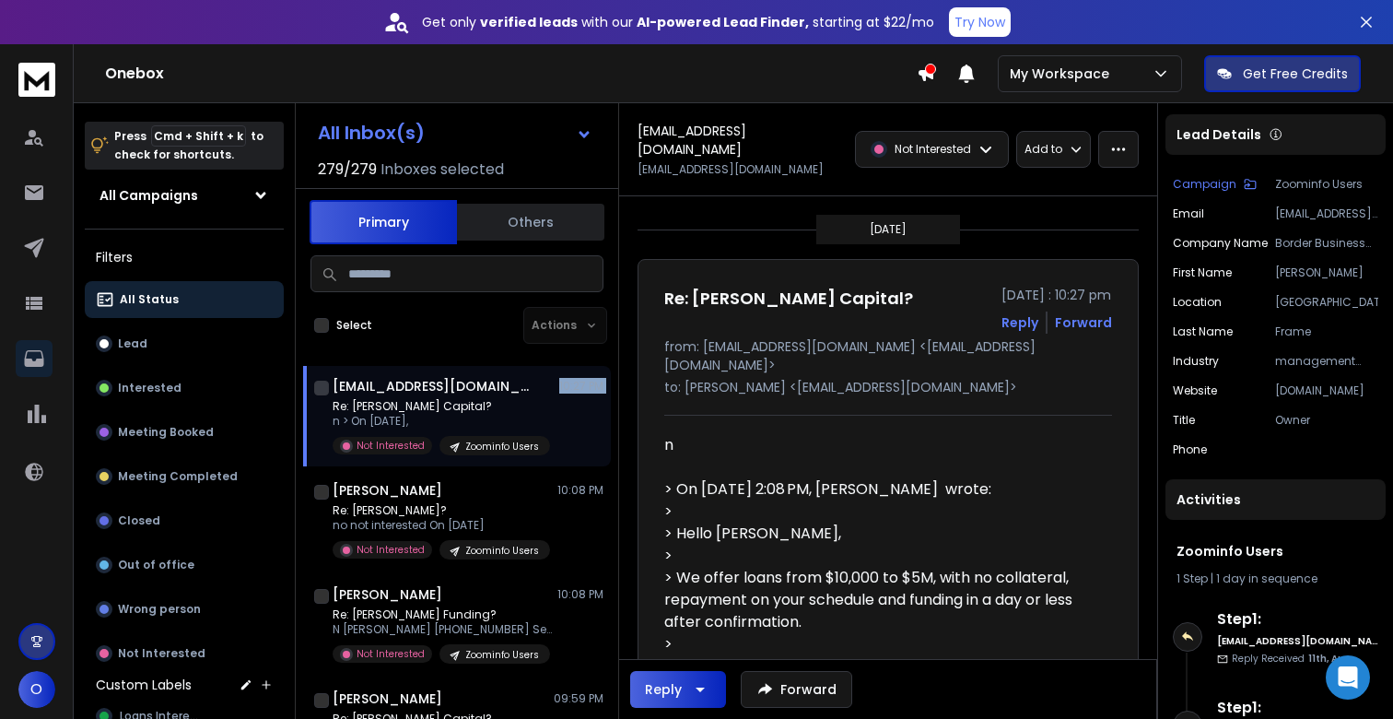
click at [546, 231] on button "Others" at bounding box center [530, 222] width 147 height 41
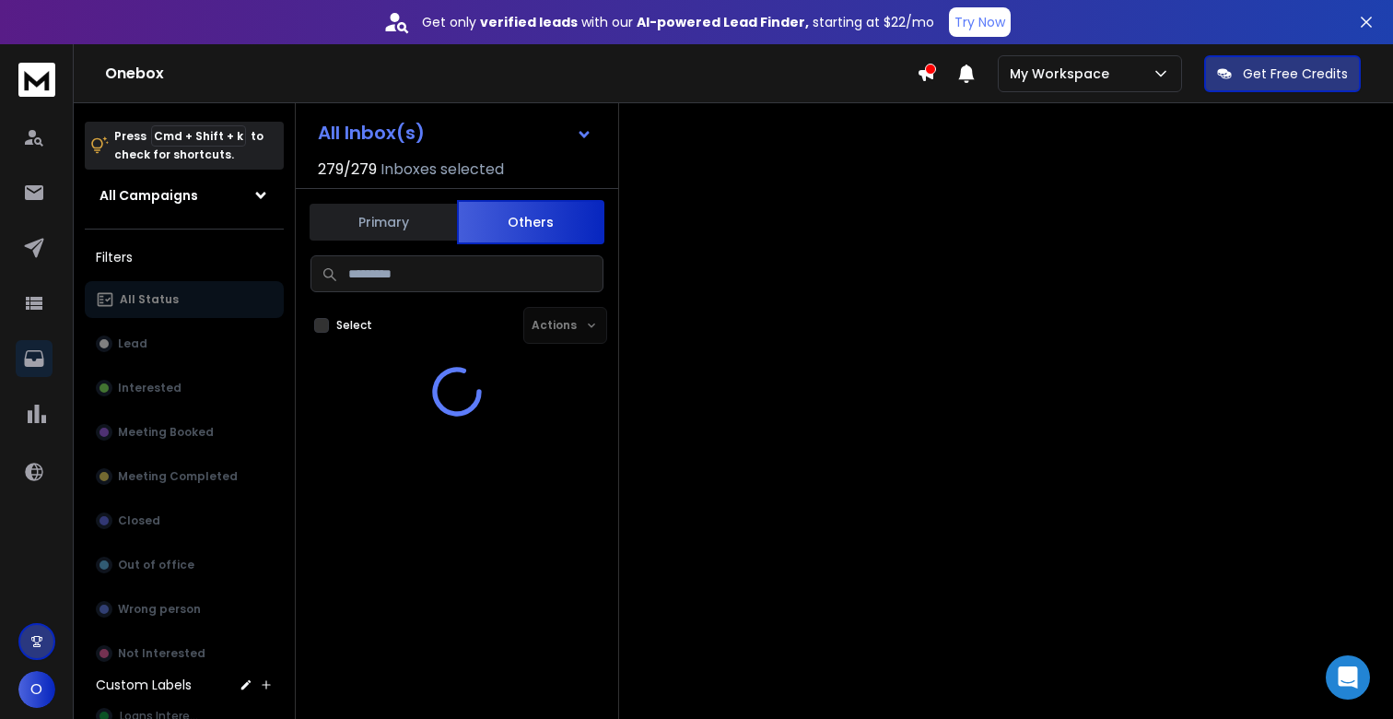
click at [546, 229] on button "Others" at bounding box center [530, 222] width 147 height 44
click at [375, 222] on button "Primary" at bounding box center [383, 222] width 147 height 41
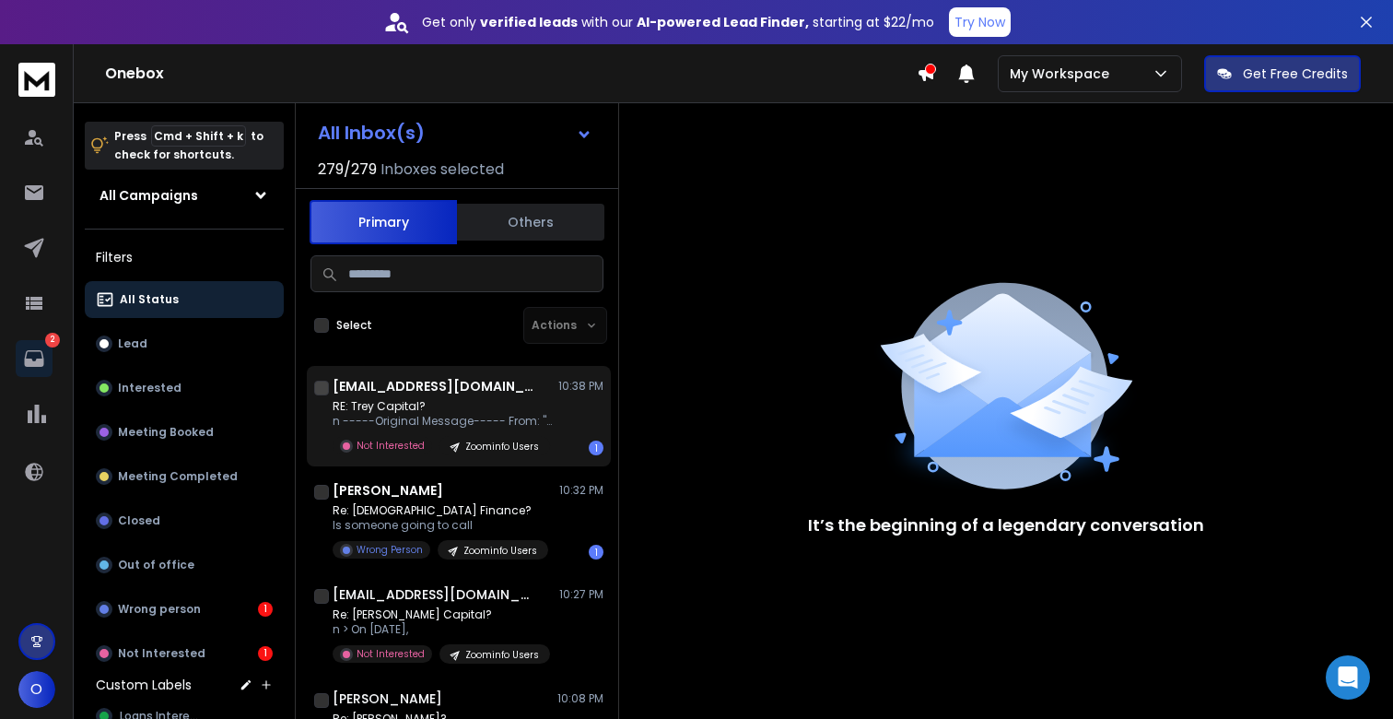
click at [525, 421] on p "n -----Original Message----- From: "[PERSON_NAME]" at bounding box center [443, 421] width 221 height 15
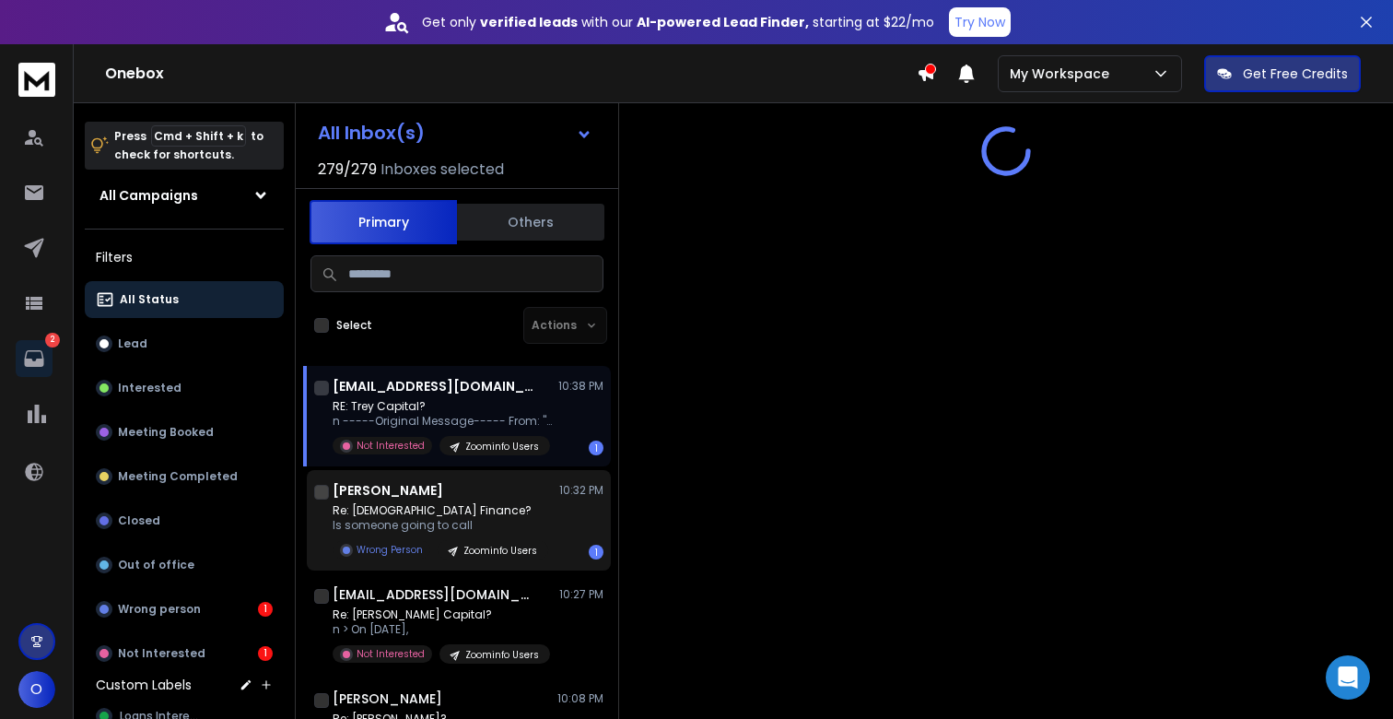
click at [540, 503] on p "Re: [DEMOGRAPHIC_DATA] Finance?" at bounding box center [441, 510] width 216 height 15
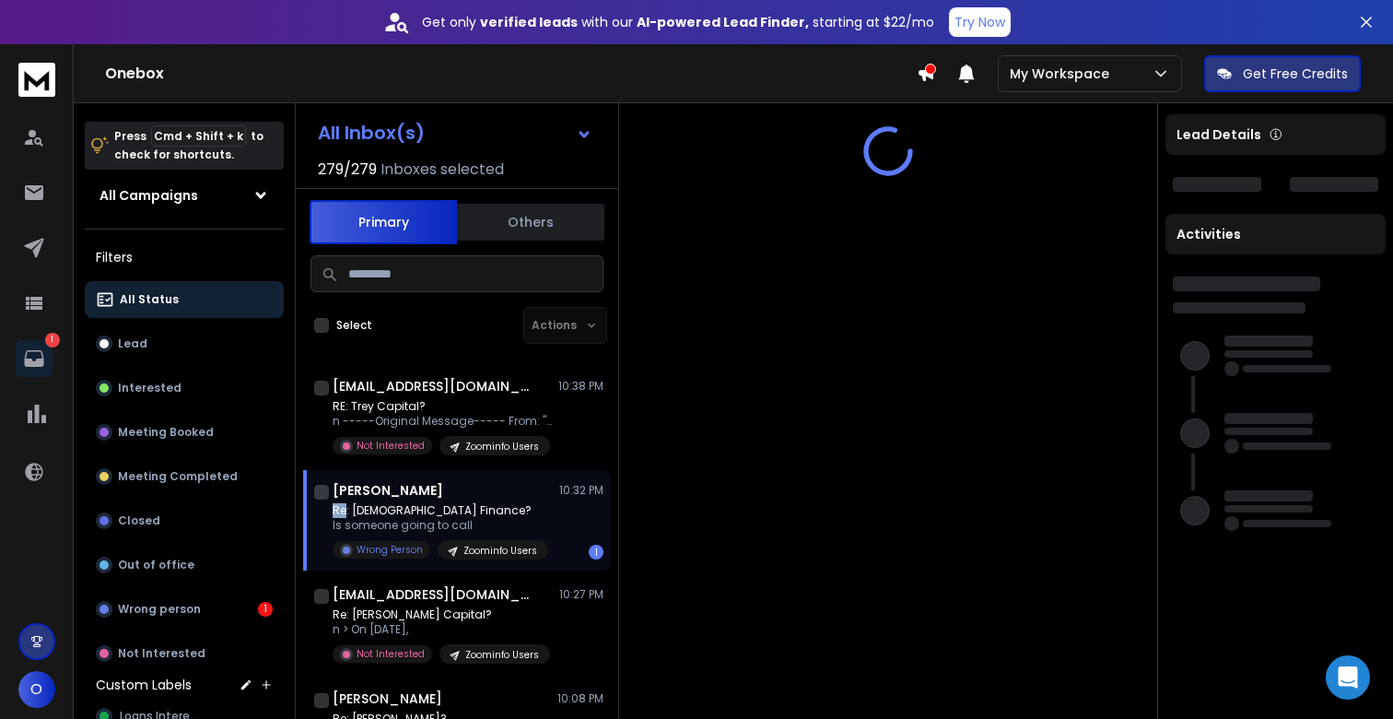
click at [540, 503] on p "Re: [DEMOGRAPHIC_DATA] Finance?" at bounding box center [441, 510] width 216 height 15
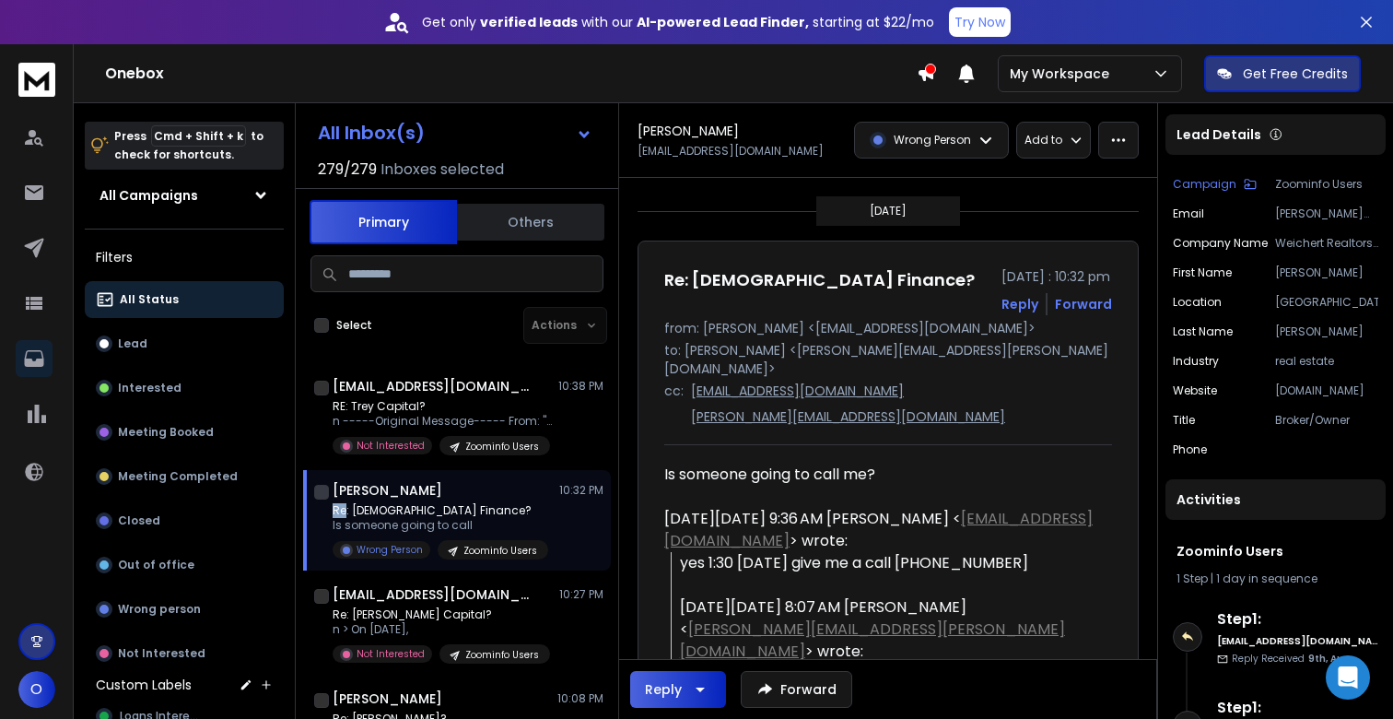
click at [506, 234] on button "Others" at bounding box center [530, 222] width 147 height 41
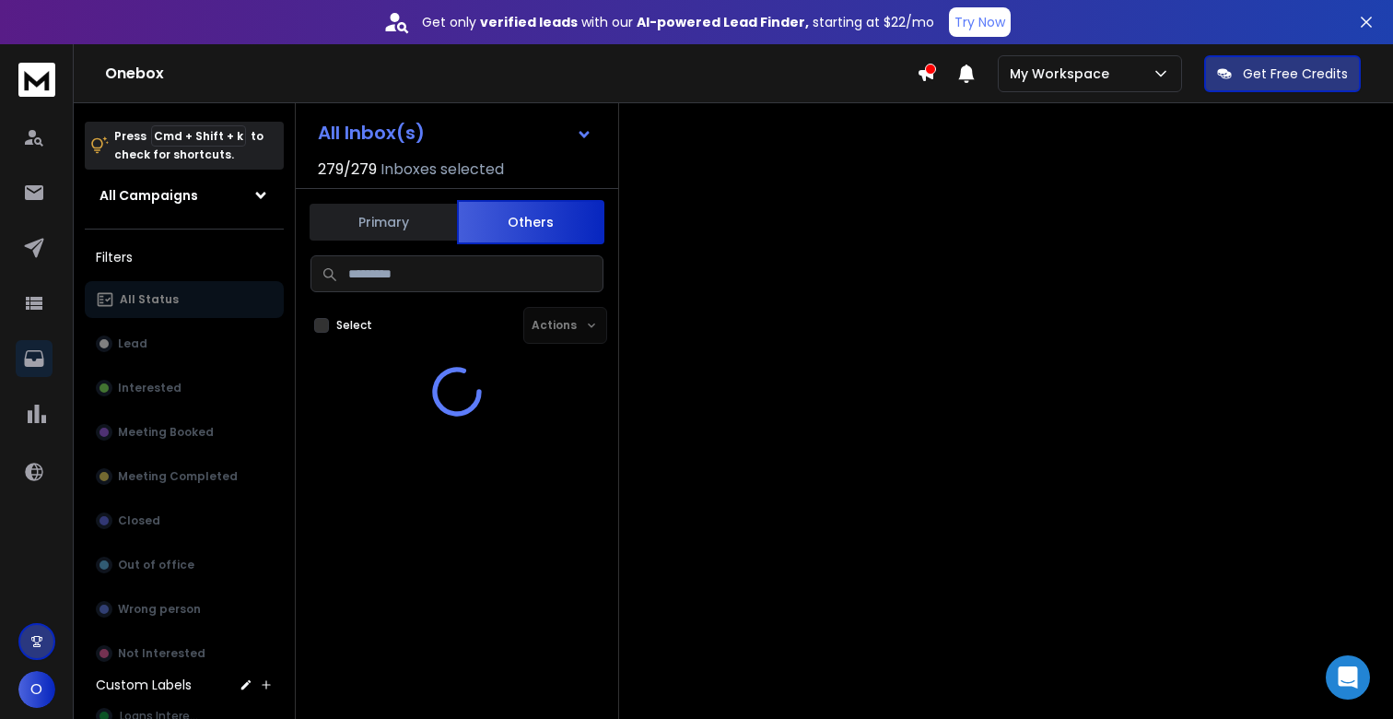
click at [506, 234] on button "Others" at bounding box center [530, 222] width 147 height 44
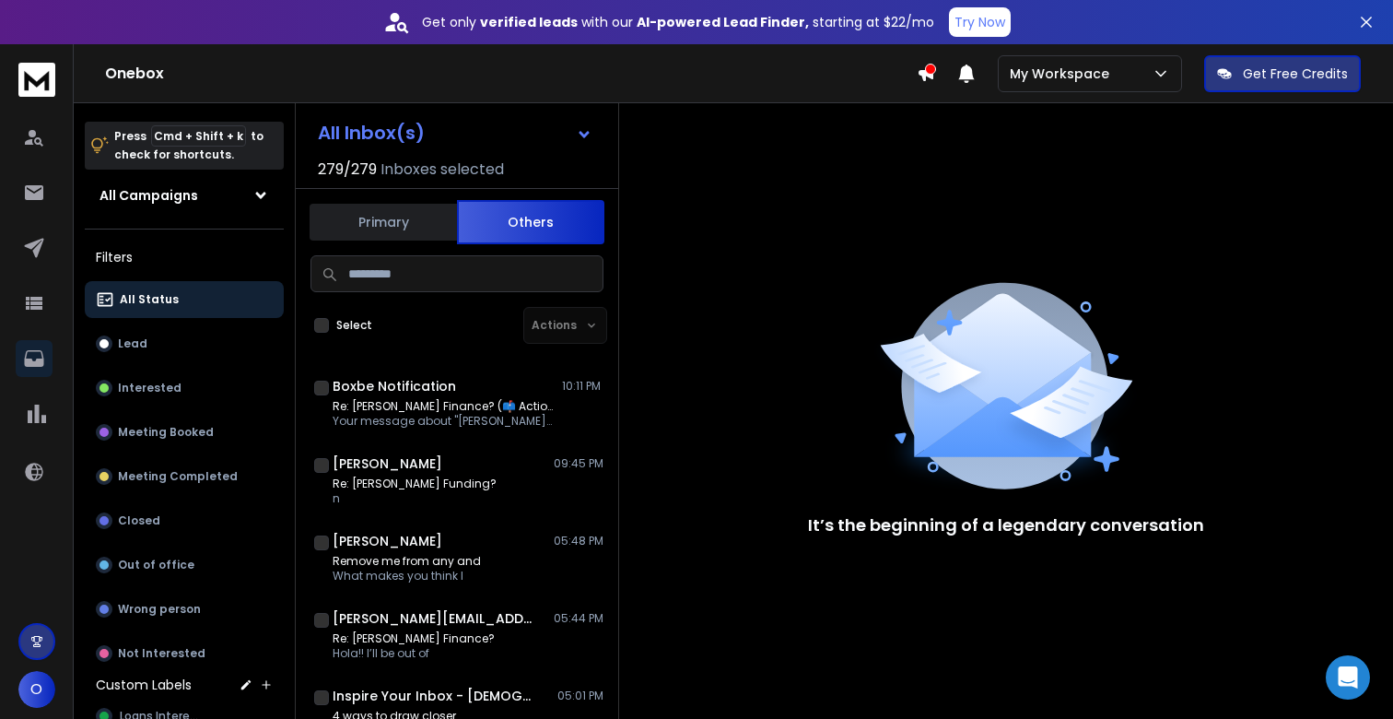
click at [417, 228] on button "Primary" at bounding box center [383, 222] width 147 height 41
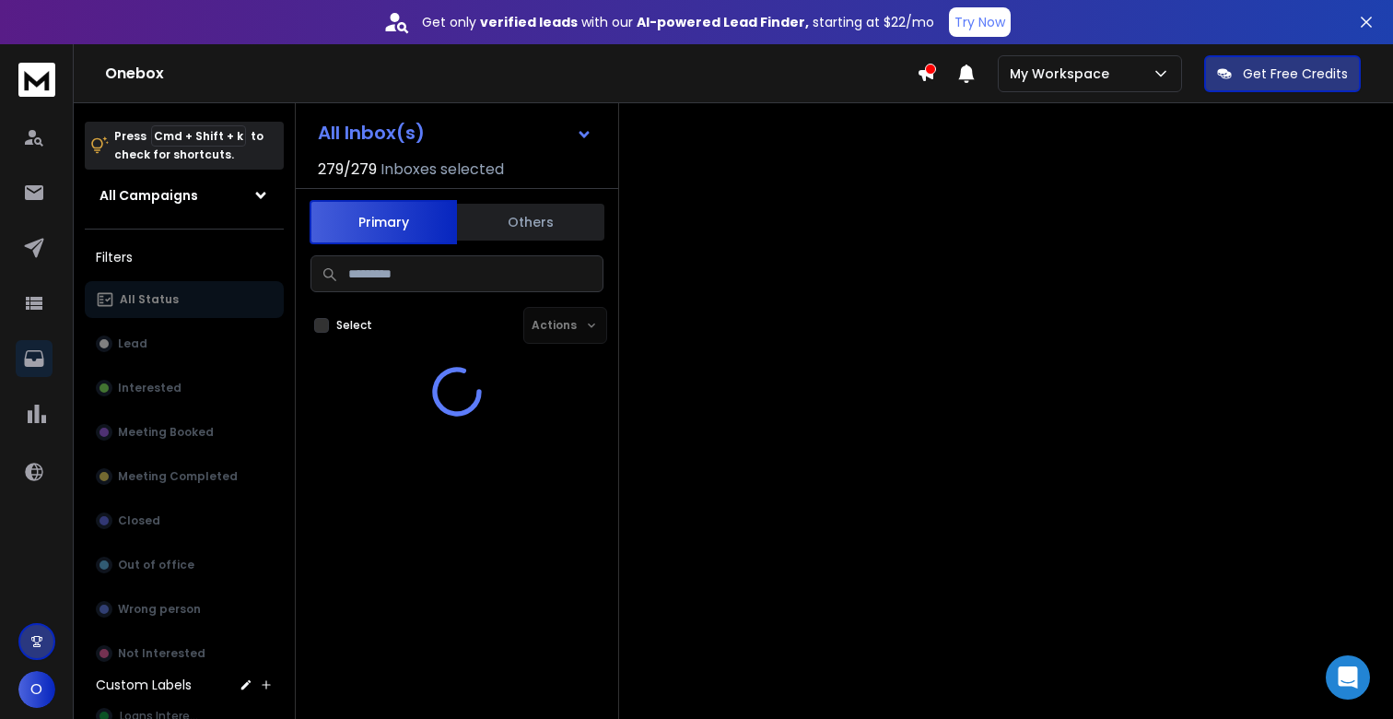
click at [417, 228] on button "Primary" at bounding box center [383, 222] width 147 height 44
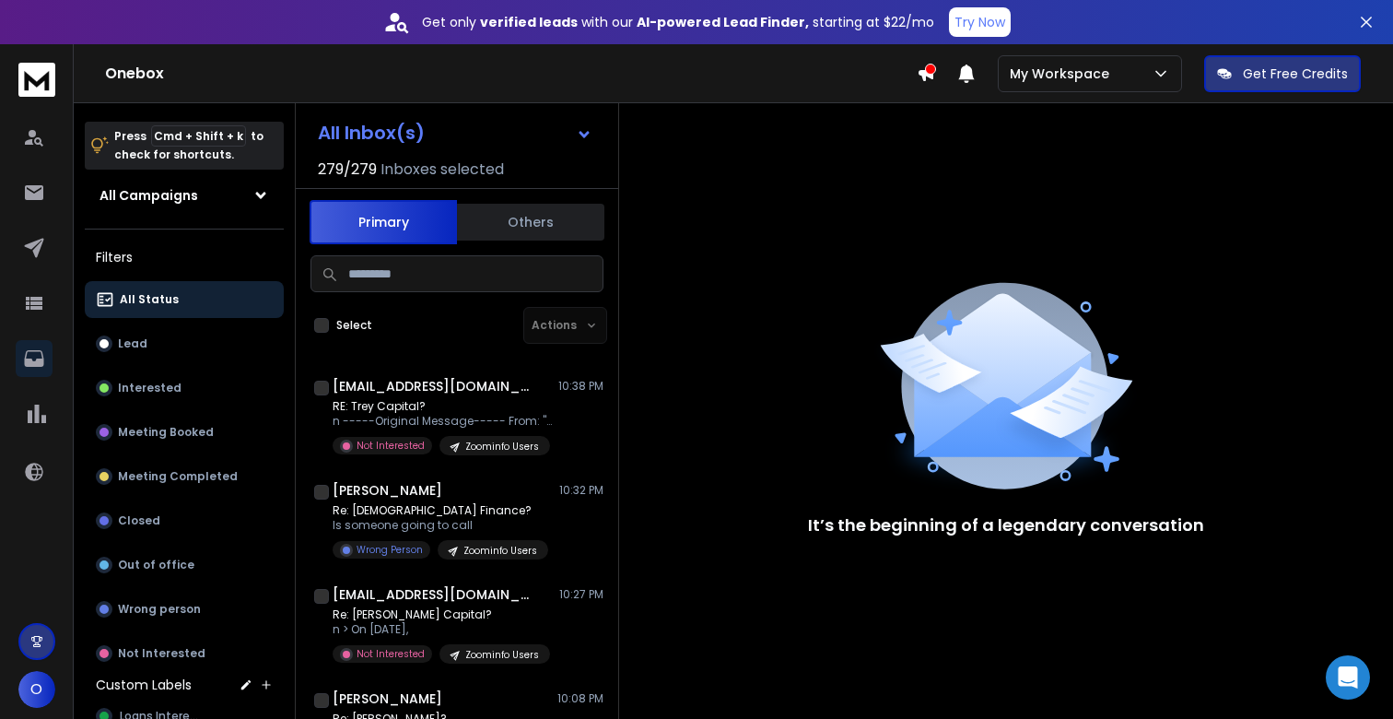
click at [501, 215] on button "Others" at bounding box center [530, 222] width 147 height 41
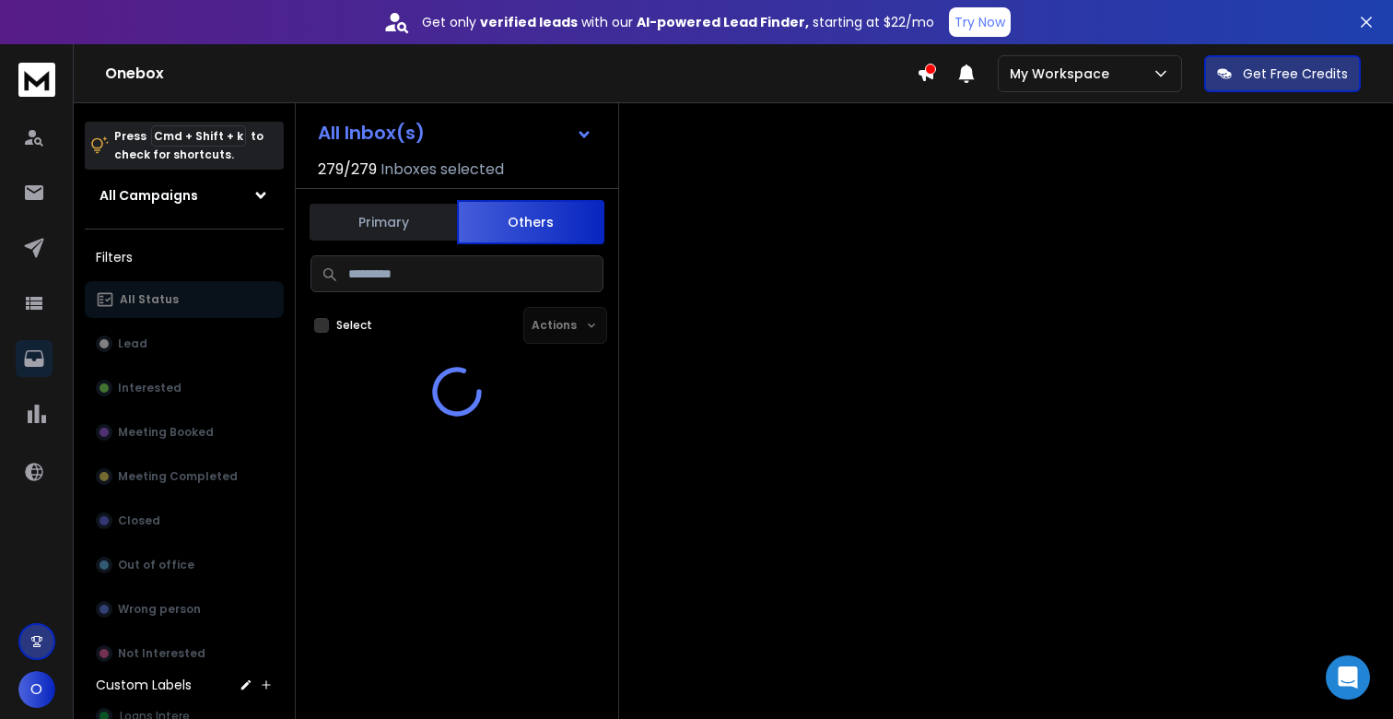
click at [501, 215] on button "Others" at bounding box center [530, 222] width 147 height 44
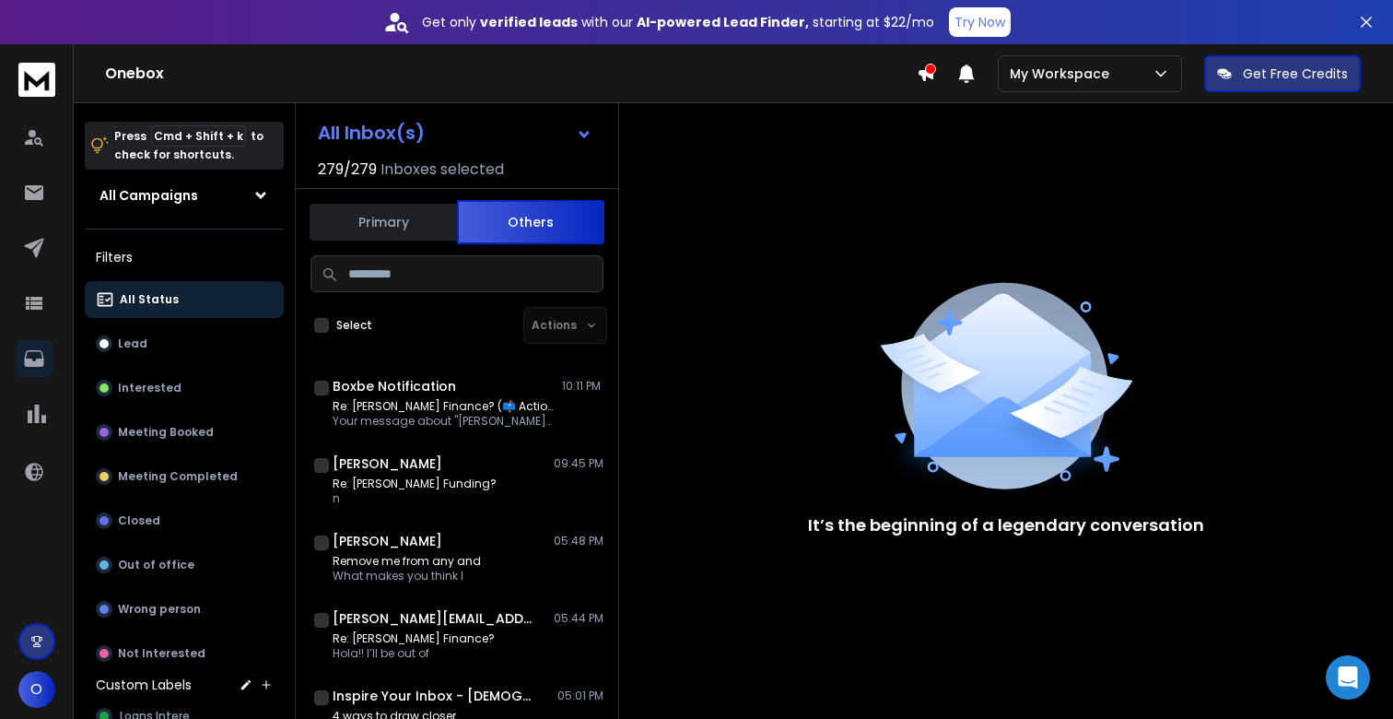
click at [398, 223] on button "Primary" at bounding box center [383, 222] width 147 height 41
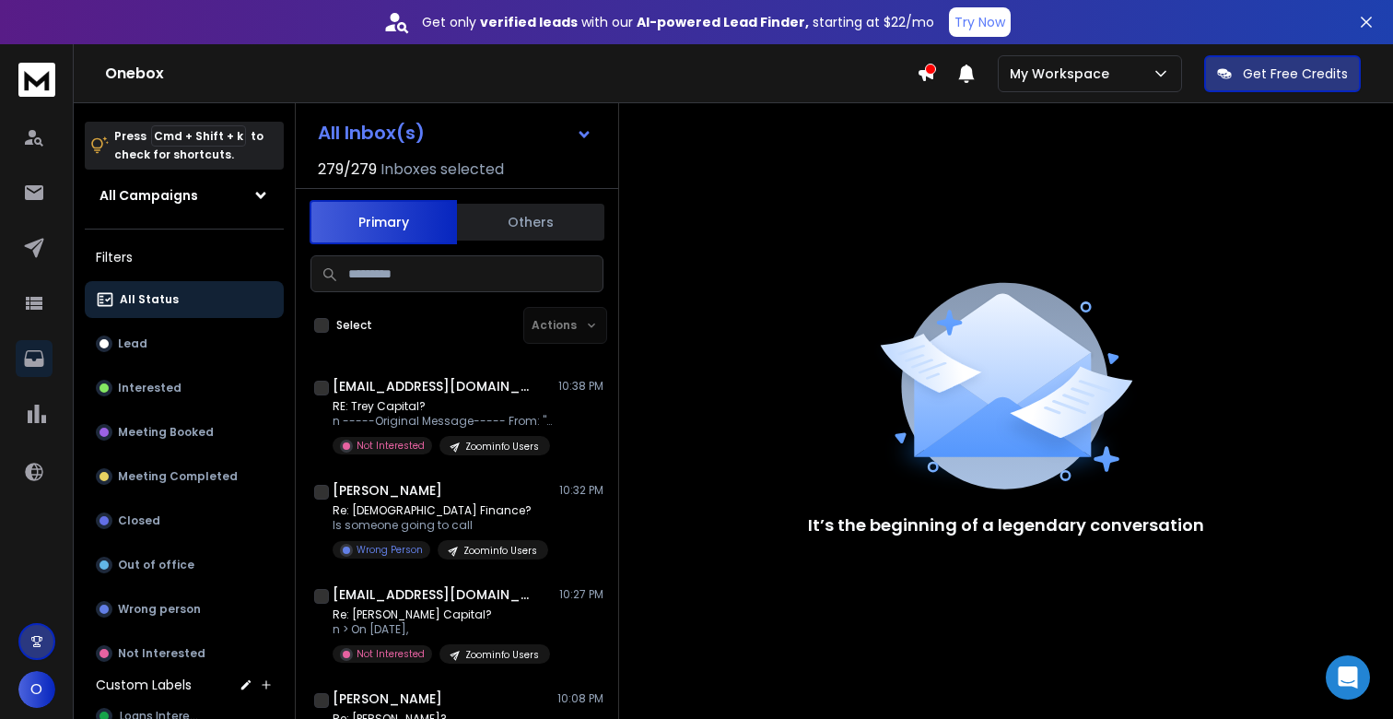
drag, startPoint x: 524, startPoint y: 189, endPoint x: 523, endPoint y: 210, distance: 21.2
click at [524, 192] on div "All Inbox(s) 279 / 279 Inboxes selected Primary Others Select Actions [EMAIL_AD…" at bounding box center [457, 462] width 323 height 719
click at [523, 222] on button "Others" at bounding box center [530, 222] width 147 height 41
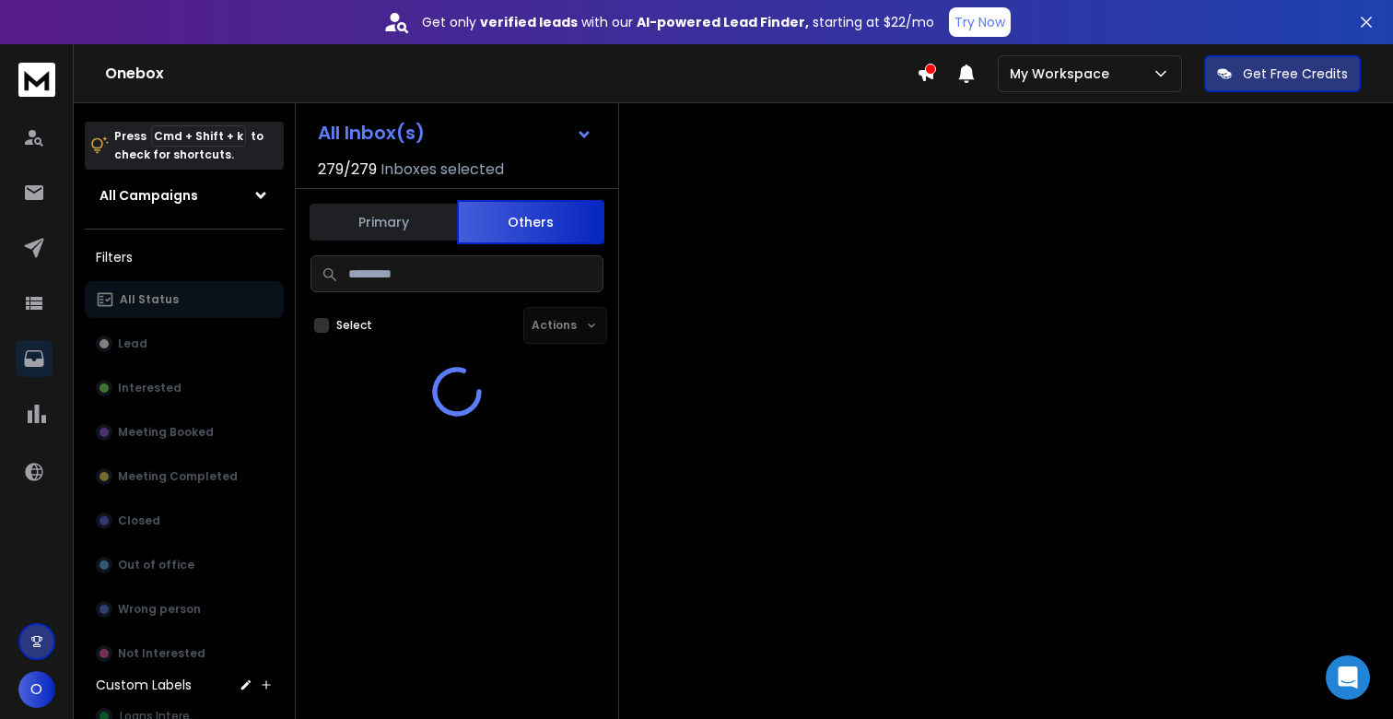
click at [523, 222] on button "Others" at bounding box center [530, 222] width 147 height 44
click at [391, 219] on button "Primary" at bounding box center [383, 222] width 147 height 41
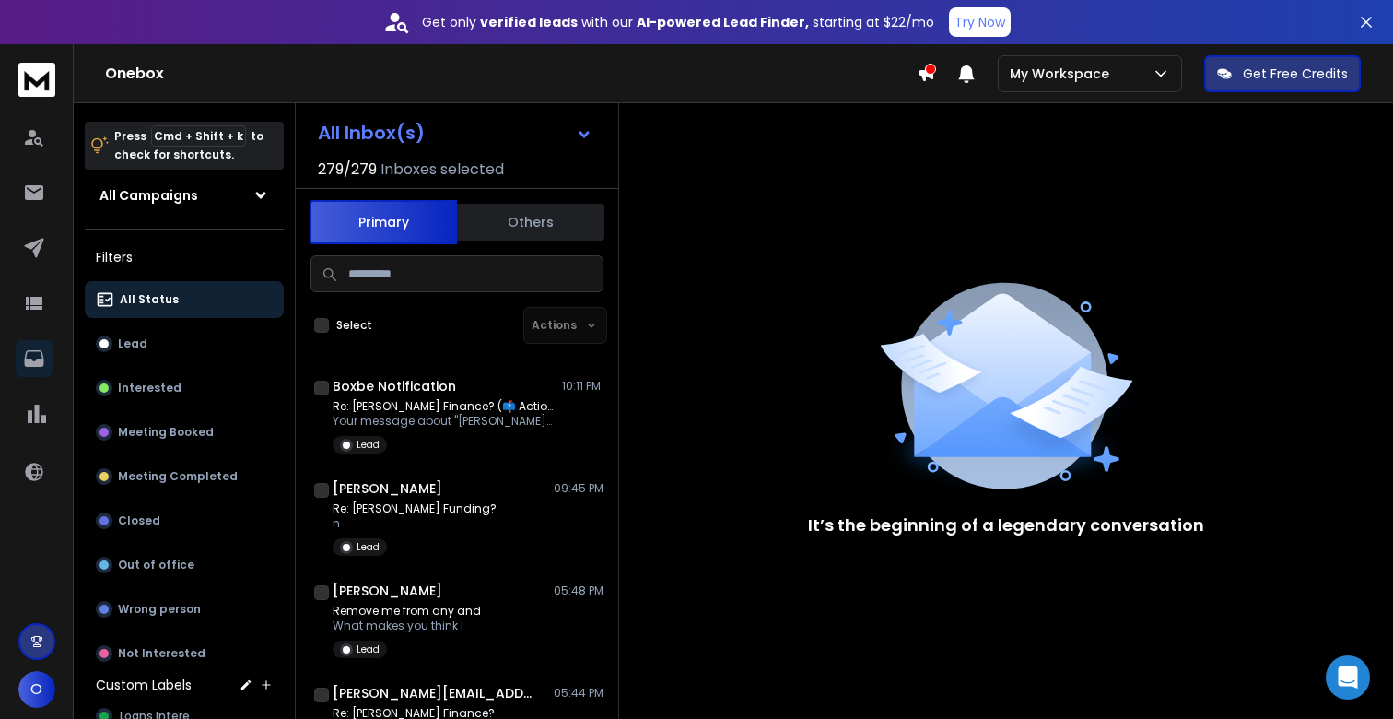
click at [391, 219] on button "Primary" at bounding box center [383, 222] width 147 height 44
